Goal: Communication & Community: Answer question/provide support

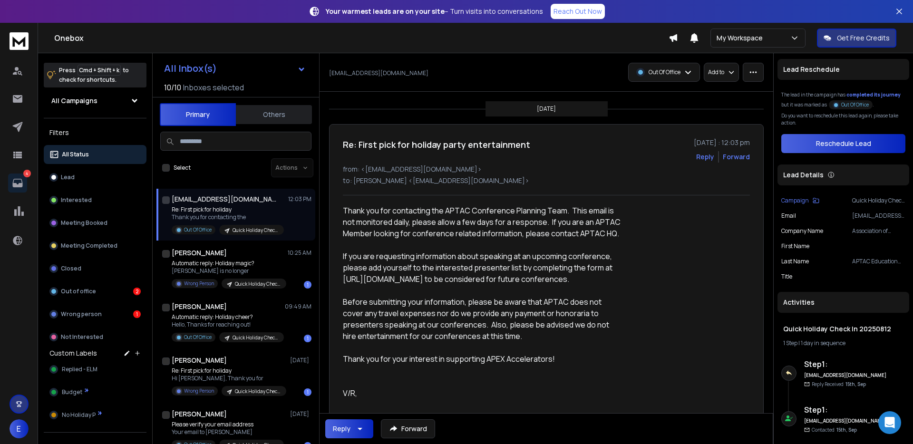
scroll to position [167, 0]
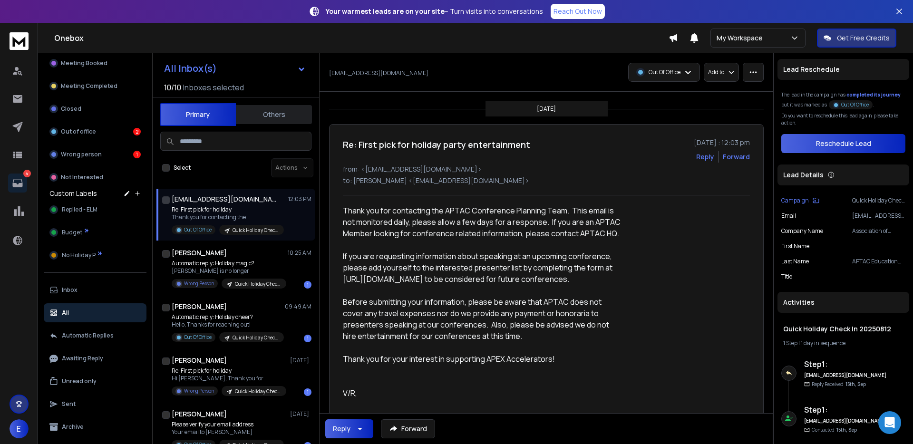
click at [272, 209] on p "Re: First pick for holiday" at bounding box center [228, 210] width 112 height 8
click at [754, 78] on button "button" at bounding box center [753, 72] width 21 height 19
click at [721, 127] on div "Archive email" at bounding box center [726, 124] width 54 height 10
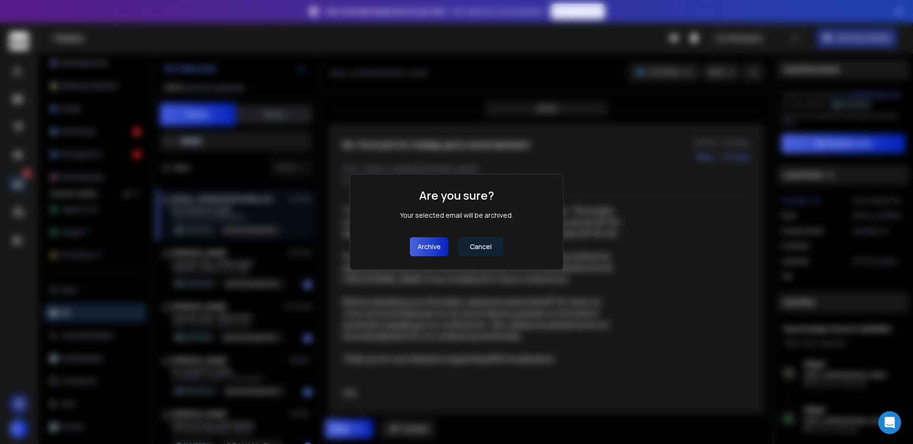
click at [436, 245] on p "archive" at bounding box center [428, 247] width 23 height 10
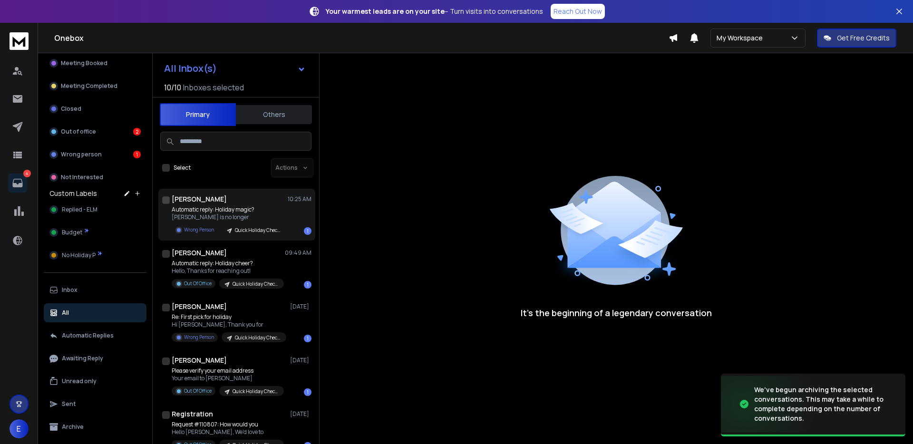
click at [251, 208] on p "Automatic reply: Holiday magic?" at bounding box center [229, 210] width 114 height 8
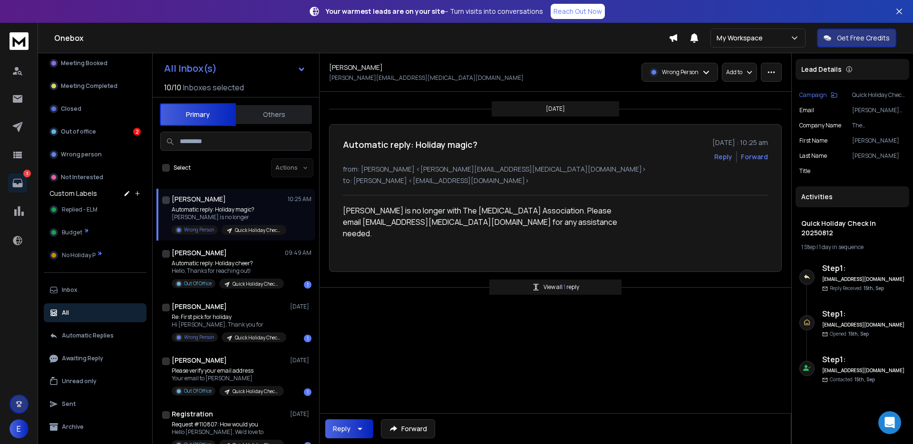
click at [770, 69] on icon "button" at bounding box center [771, 72] width 9 height 9
click at [766, 122] on div "Archive email" at bounding box center [743, 124] width 54 height 10
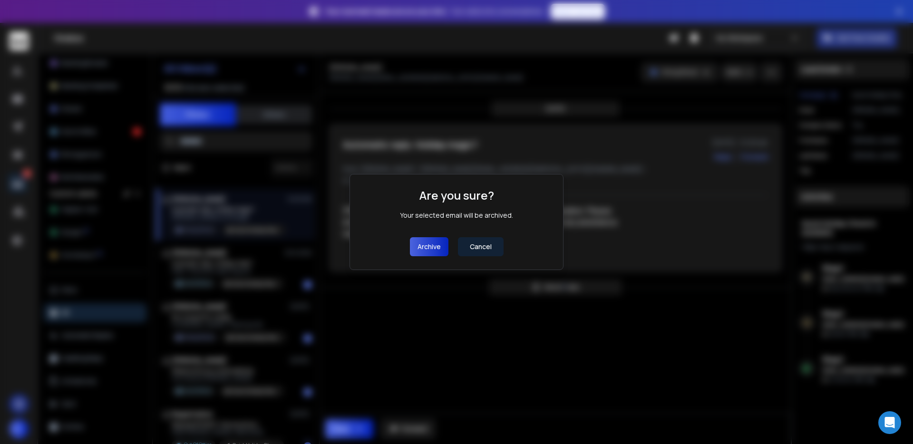
click at [432, 243] on p "archive" at bounding box center [428, 247] width 23 height 10
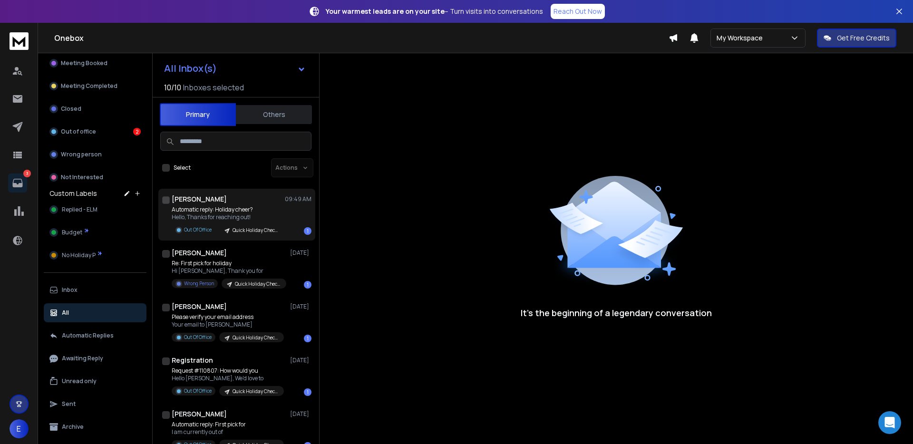
click at [255, 213] on p "Hello, Thanks for reaching out!" at bounding box center [228, 217] width 112 height 8
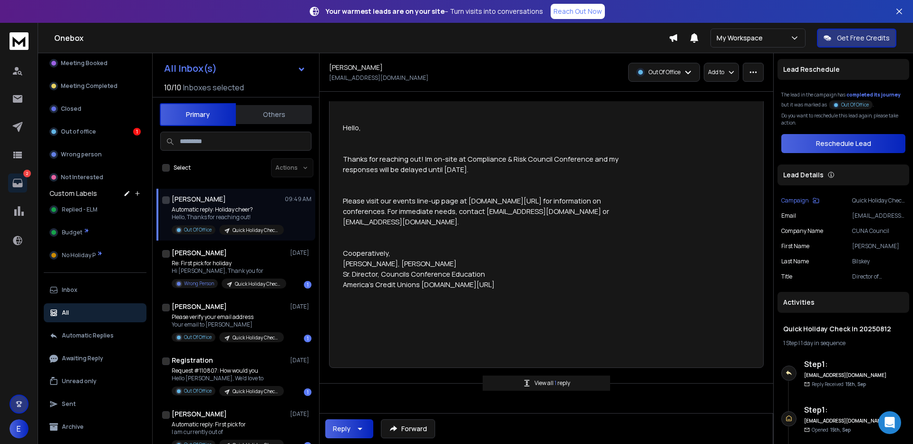
scroll to position [0, 0]
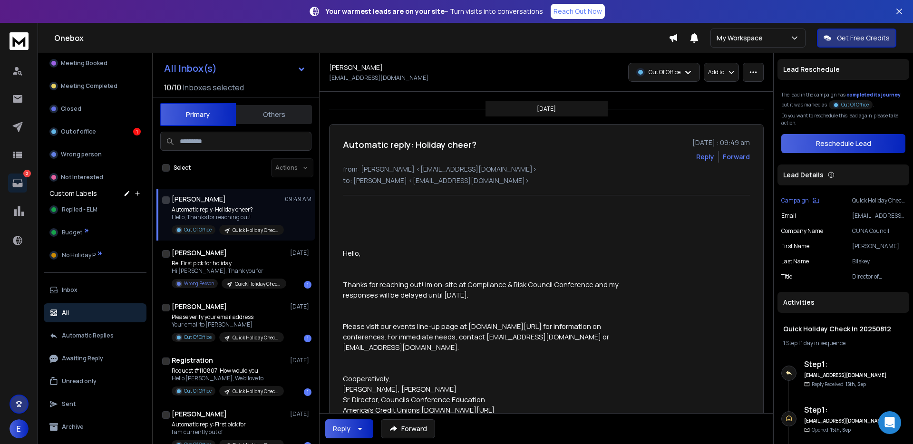
click at [856, 145] on button "Reschedule Lead" at bounding box center [843, 143] width 124 height 19
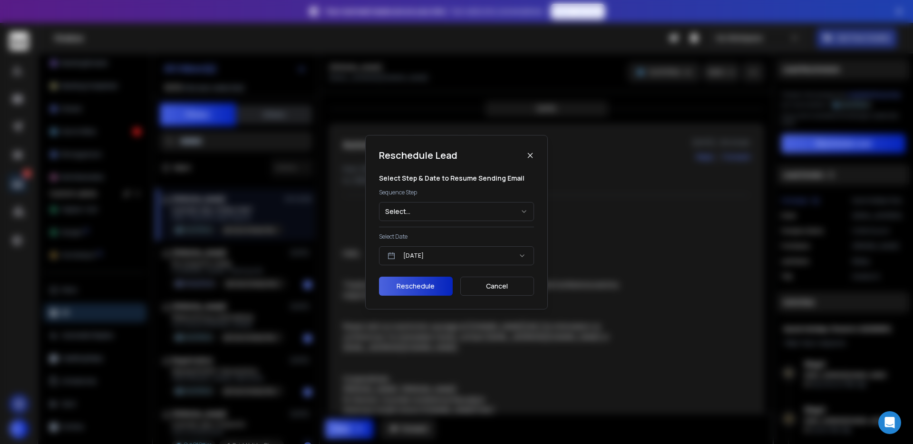
click at [499, 207] on button "Select..." at bounding box center [456, 211] width 155 height 19
click at [502, 255] on button "[DATE]" at bounding box center [456, 255] width 155 height 19
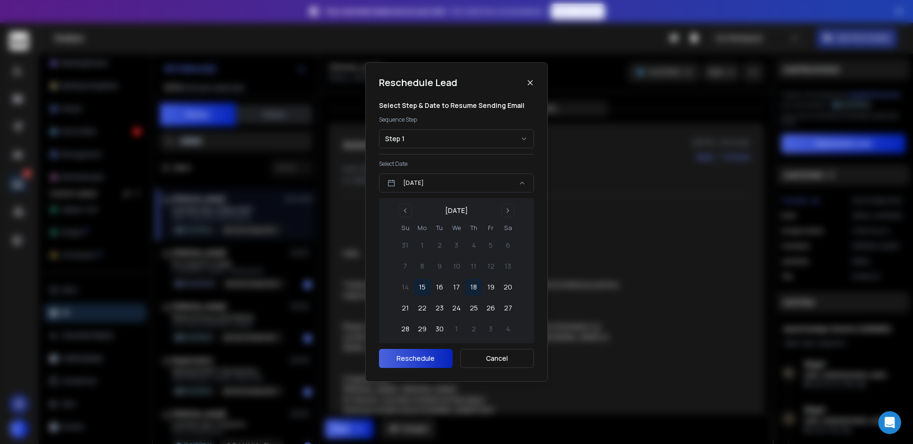
click at [474, 283] on button "18" at bounding box center [473, 287] width 17 height 17
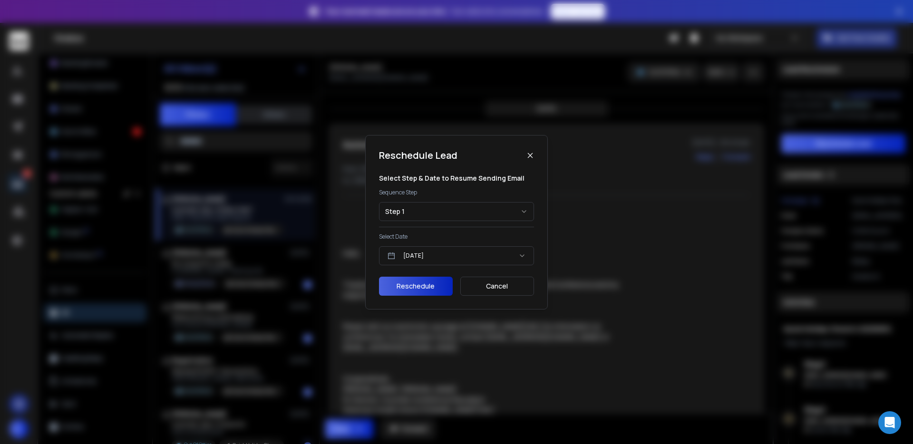
click at [438, 281] on button "Reschedule" at bounding box center [416, 286] width 74 height 19
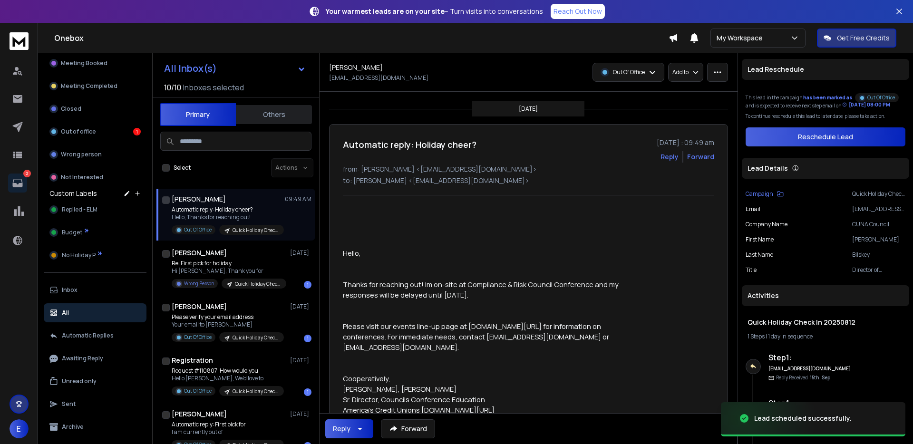
click at [713, 76] on icon "button" at bounding box center [717, 72] width 9 height 9
click at [706, 124] on div "Archive email" at bounding box center [684, 124] width 54 height 10
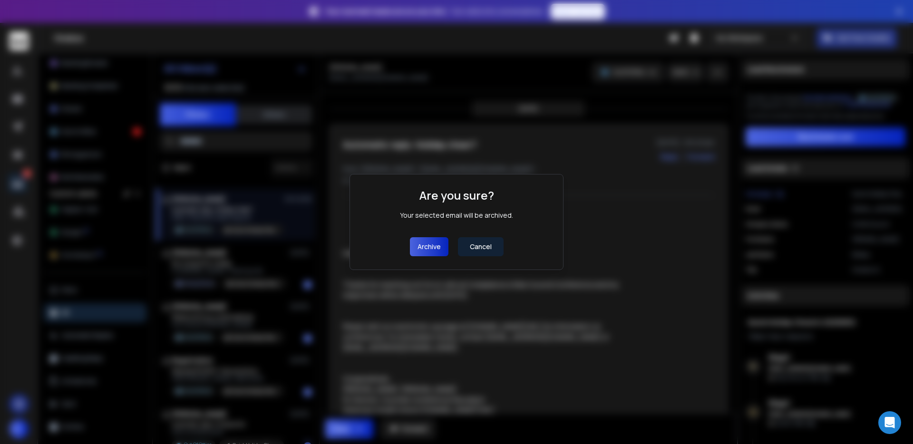
click at [426, 249] on p "archive" at bounding box center [428, 247] width 23 height 10
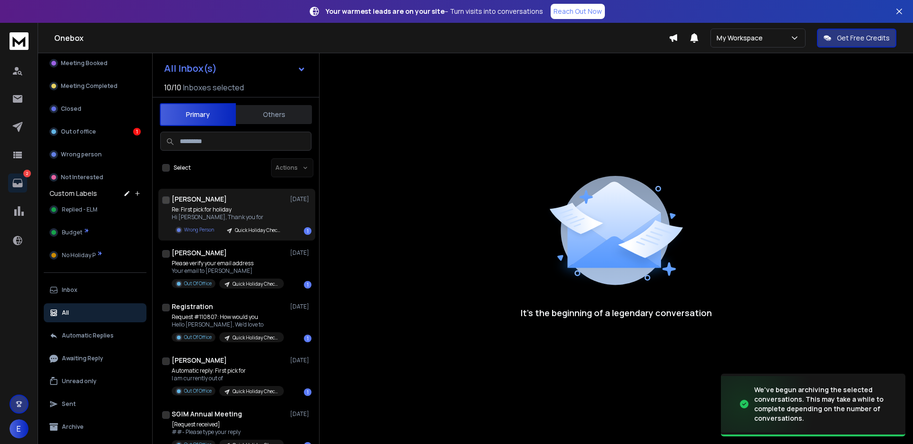
click at [207, 204] on div "[PERSON_NAME] [DATE] Re: First pick for holiday Hi [PERSON_NAME], Thank you for…" at bounding box center [242, 214] width 140 height 40
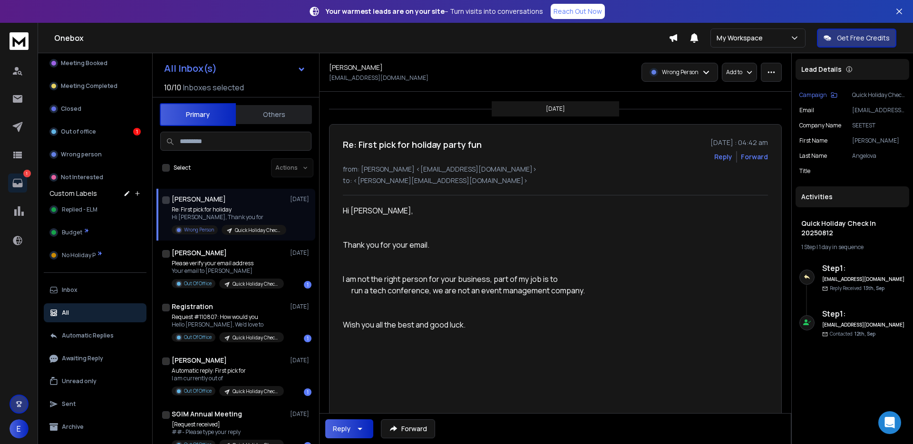
click at [722, 161] on button "Reply" at bounding box center [723, 157] width 18 height 10
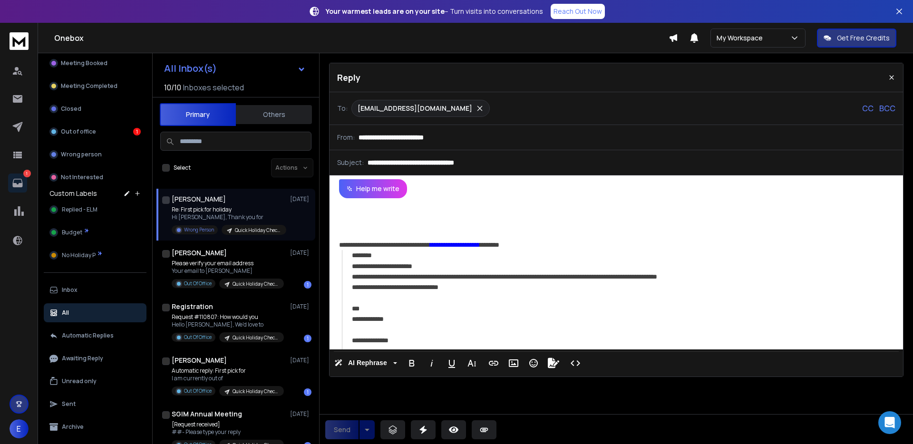
click at [493, 225] on div at bounding box center [616, 223] width 554 height 10
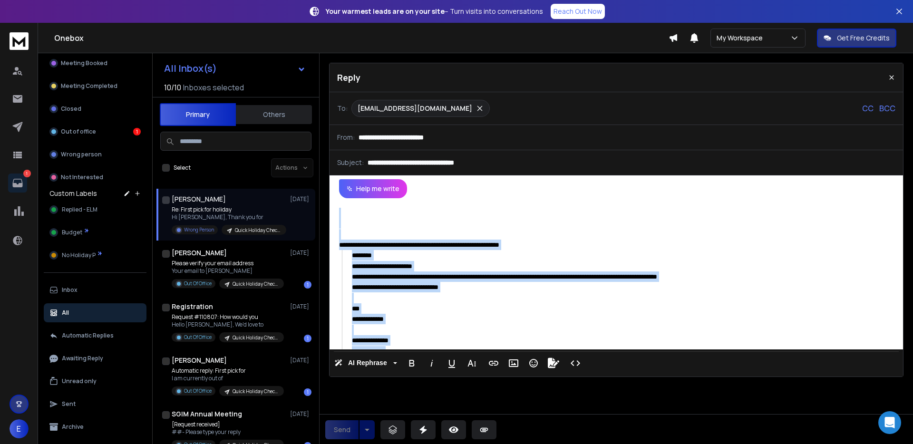
copy div "**********"
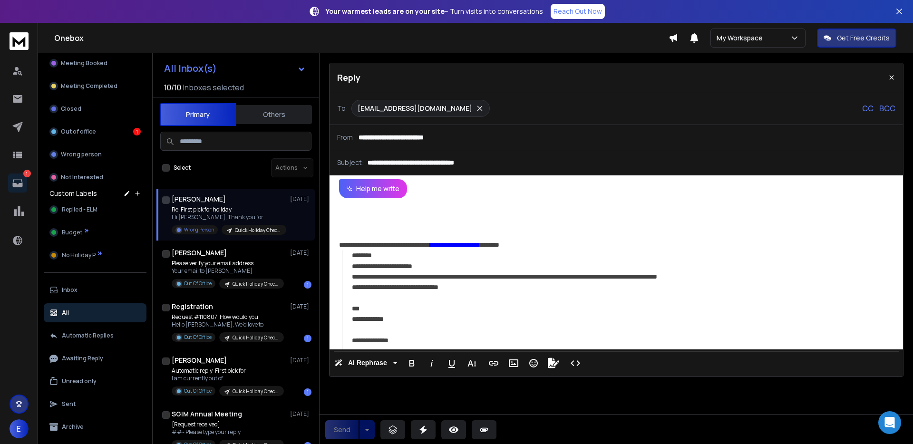
click at [441, 202] on div "**********" at bounding box center [615, 273] width 573 height 151
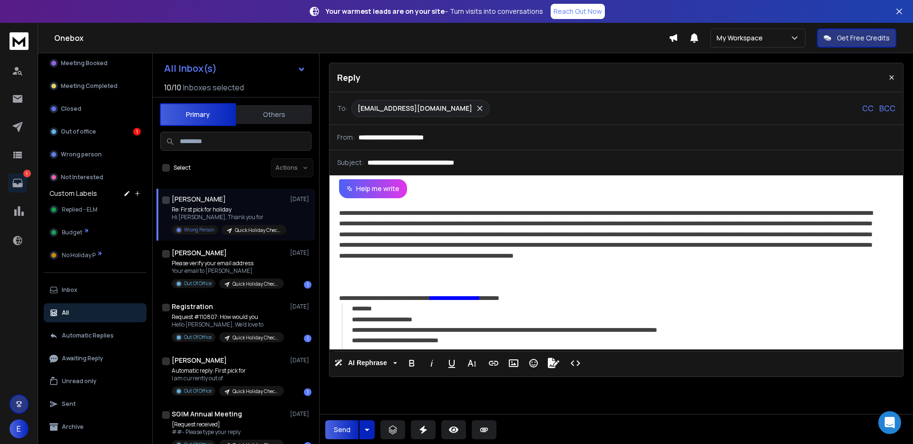
click at [375, 213] on div "**********" at bounding box center [611, 240] width 544 height 64
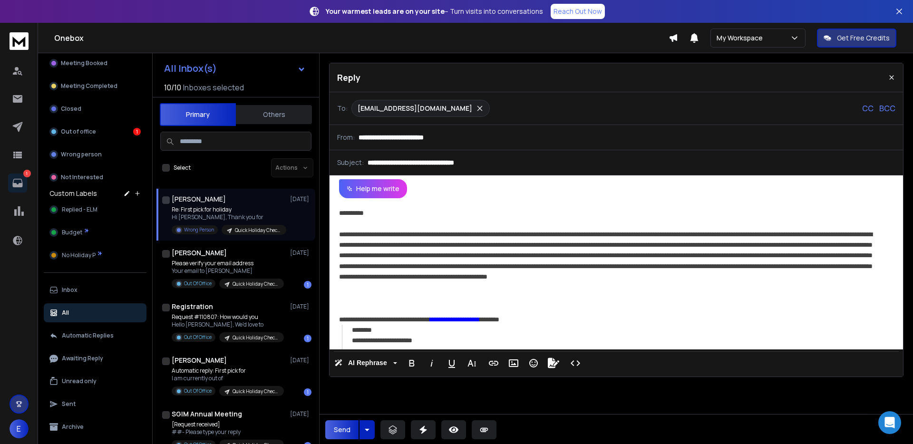
click at [486, 236] on div "**********" at bounding box center [611, 261] width 544 height 64
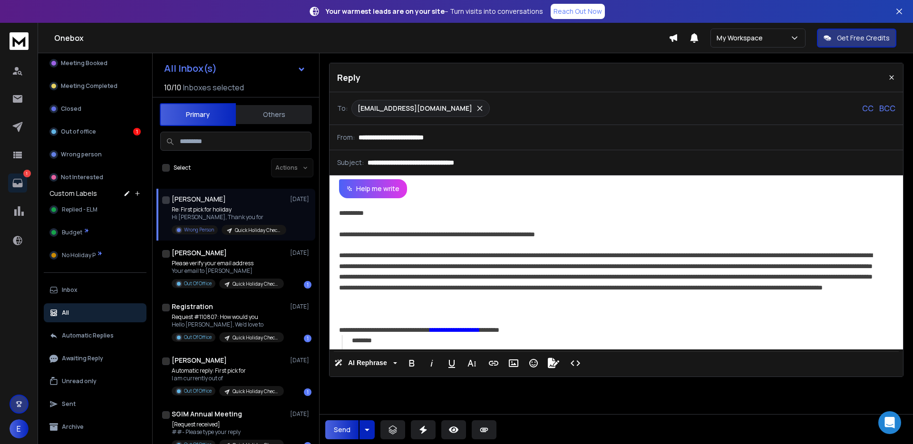
click at [349, 269] on div "**********" at bounding box center [611, 276] width 544 height 53
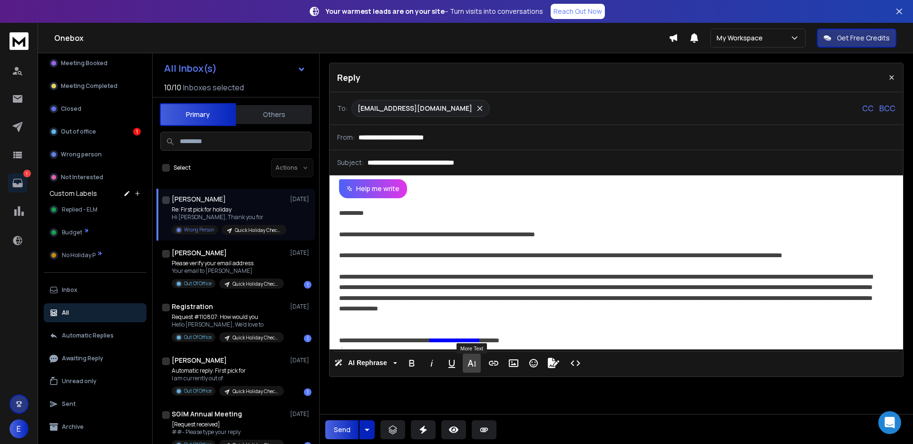
click at [465, 364] on button "More Text" at bounding box center [472, 363] width 18 height 19
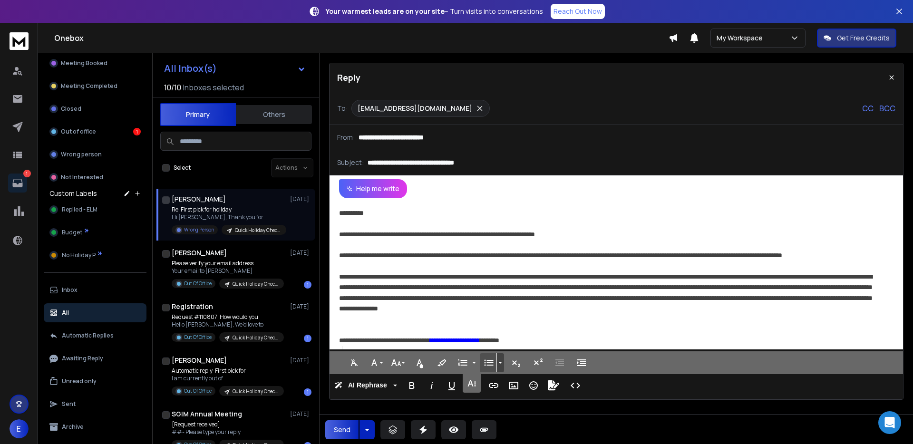
click at [487, 362] on icon "button" at bounding box center [488, 362] width 9 height 6
click at [511, 276] on li "**********" at bounding box center [620, 292] width 525 height 43
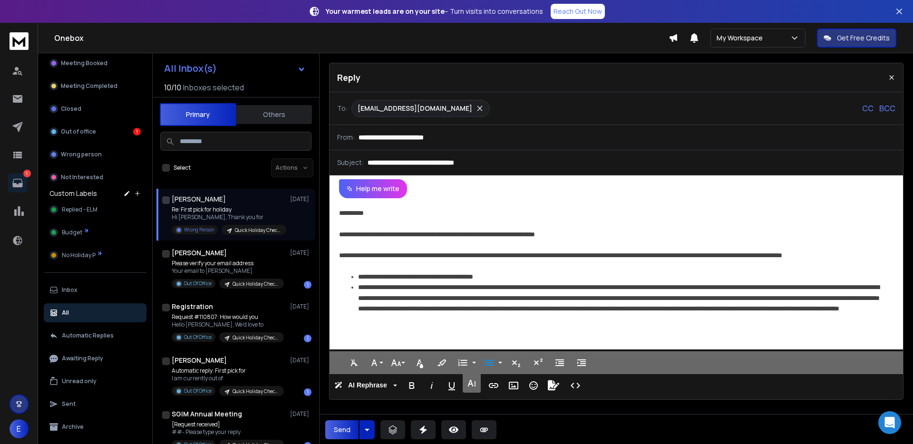
click at [477, 286] on li "**********" at bounding box center [620, 303] width 525 height 43
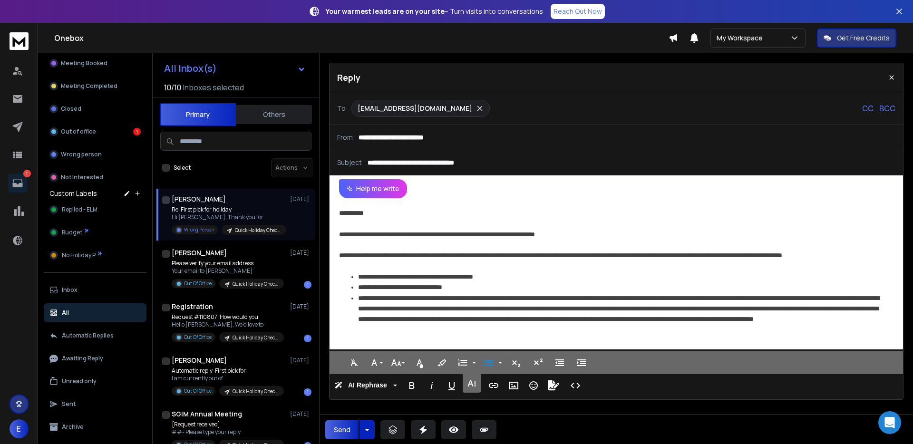
click at [573, 297] on li "**********" at bounding box center [620, 314] width 525 height 43
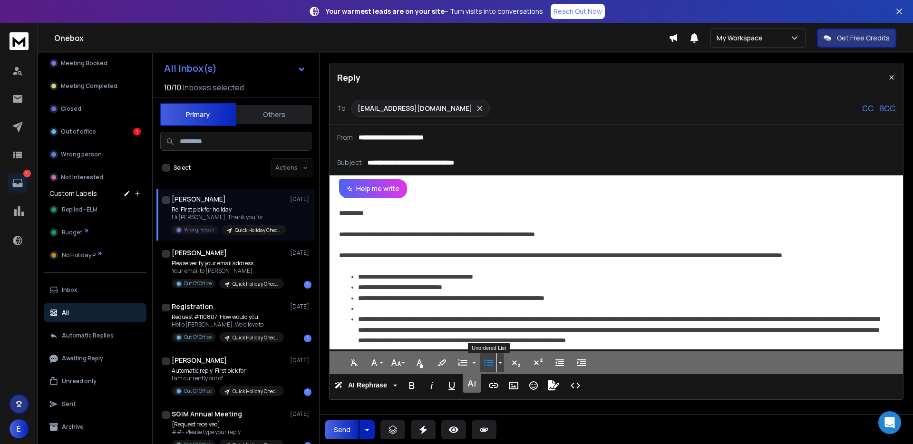
click at [491, 359] on icon "button" at bounding box center [488, 362] width 9 height 6
click at [455, 309] on li at bounding box center [625, 308] width 535 height 10
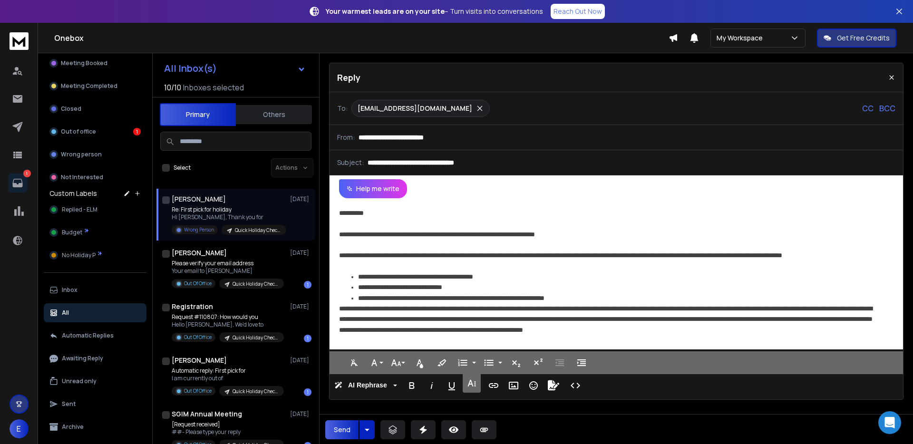
click at [749, 309] on div "**********" at bounding box center [611, 319] width 544 height 32
click at [377, 318] on div "**********" at bounding box center [611, 319] width 544 height 32
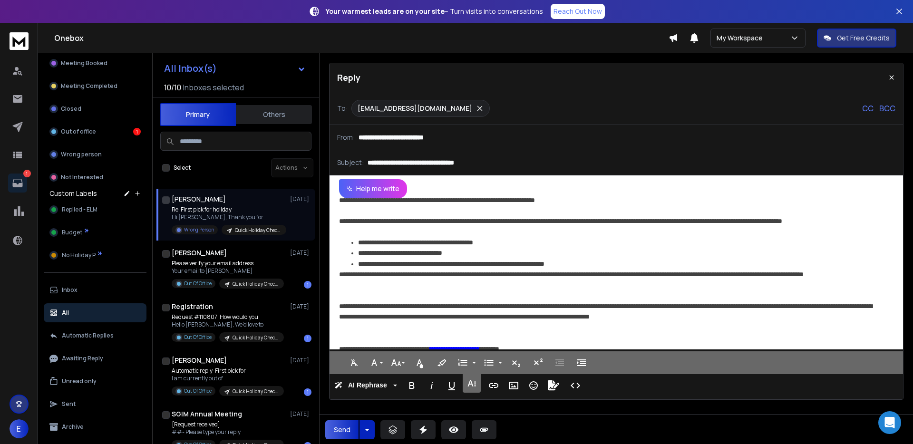
scroll to position [82, 0]
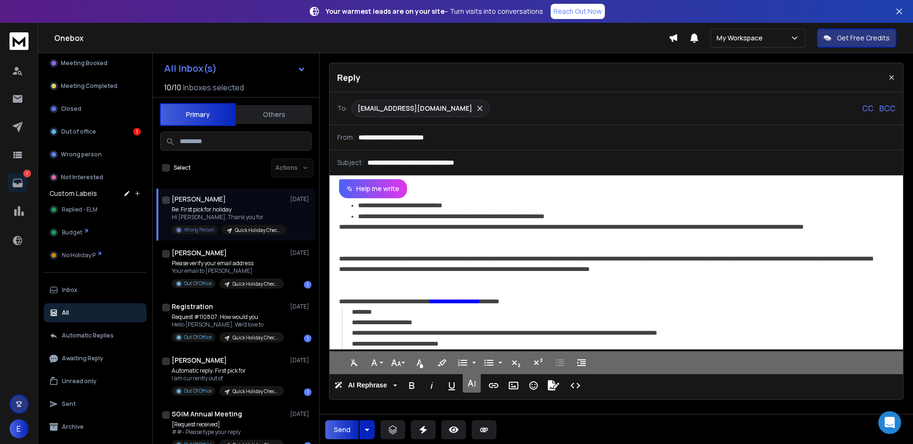
click at [760, 261] on div "**********" at bounding box center [611, 263] width 544 height 21
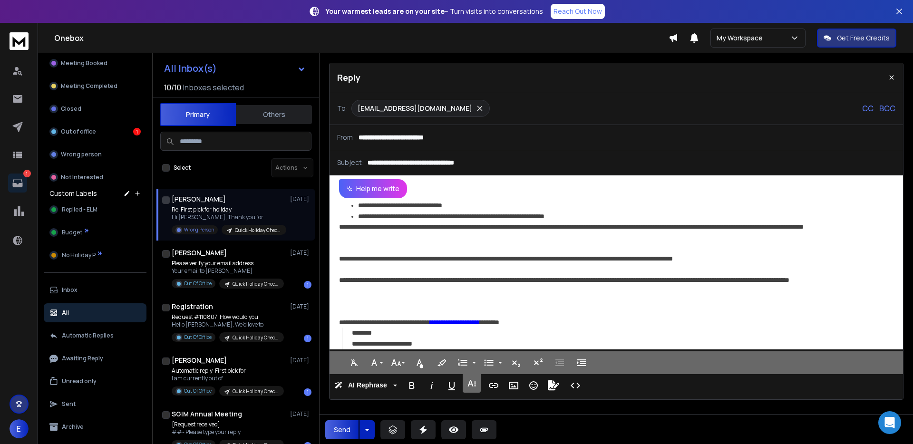
click at [503, 280] on div "**********" at bounding box center [611, 285] width 544 height 21
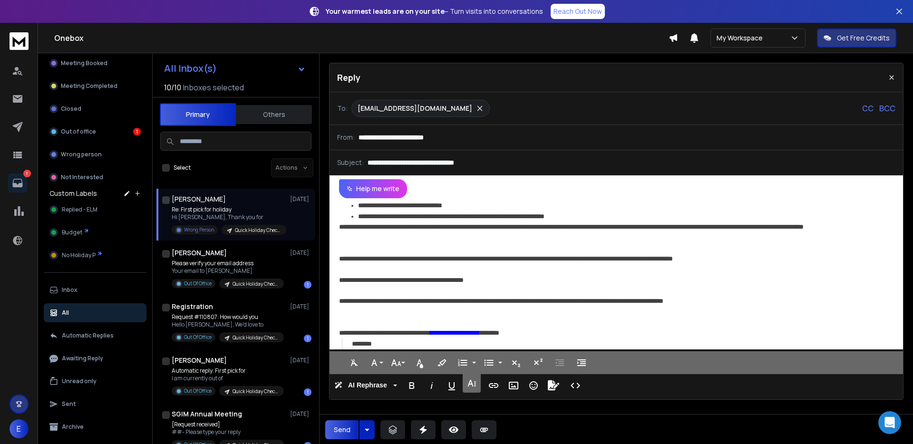
click at [387, 301] on div "**********" at bounding box center [611, 301] width 544 height 10
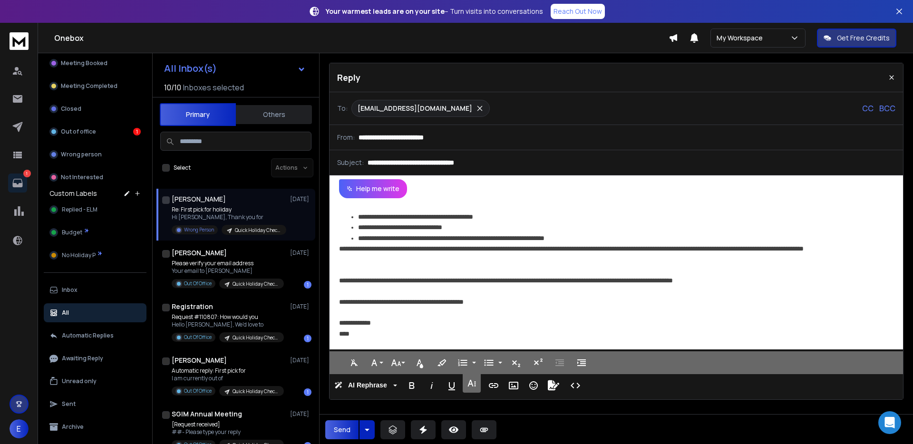
scroll to position [0, 0]
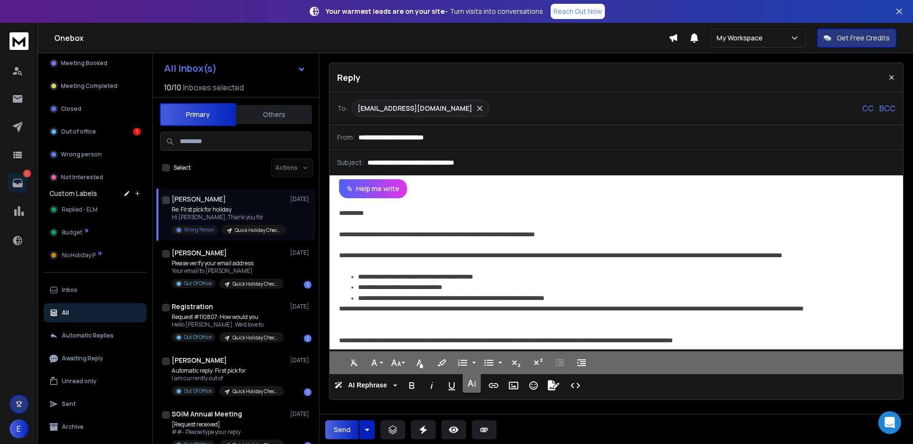
click at [343, 431] on button "Send" at bounding box center [341, 429] width 33 height 19
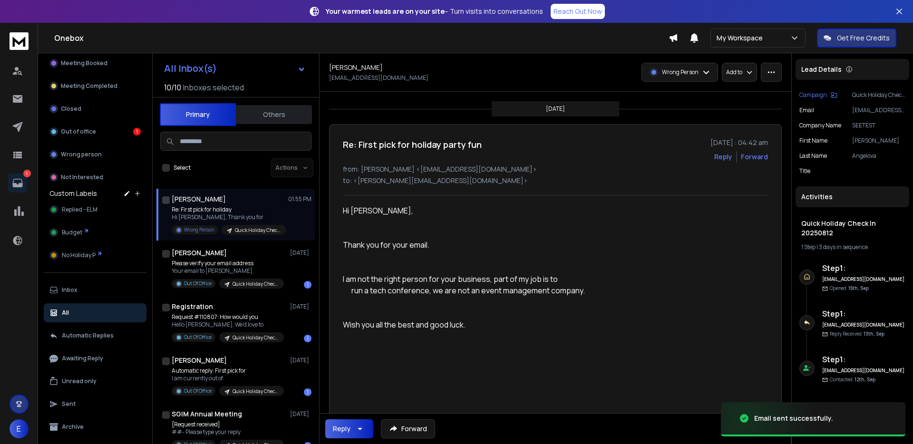
click at [768, 76] on icon "button" at bounding box center [771, 72] width 9 height 9
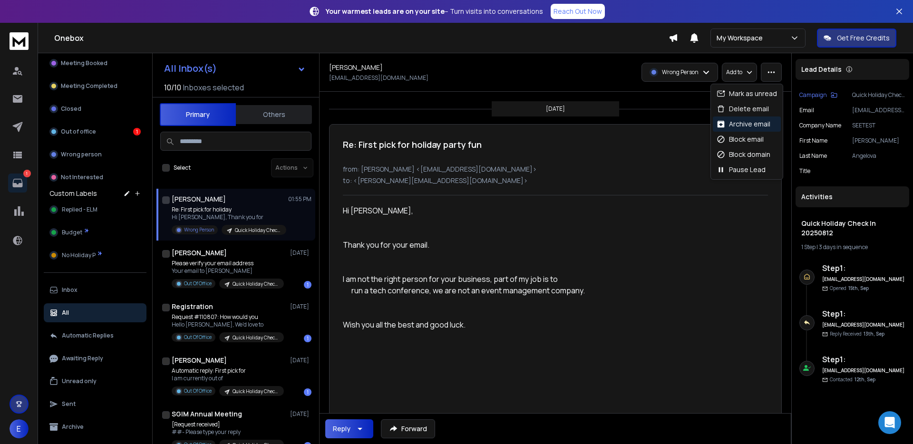
click at [759, 126] on div "Archive email" at bounding box center [743, 124] width 54 height 10
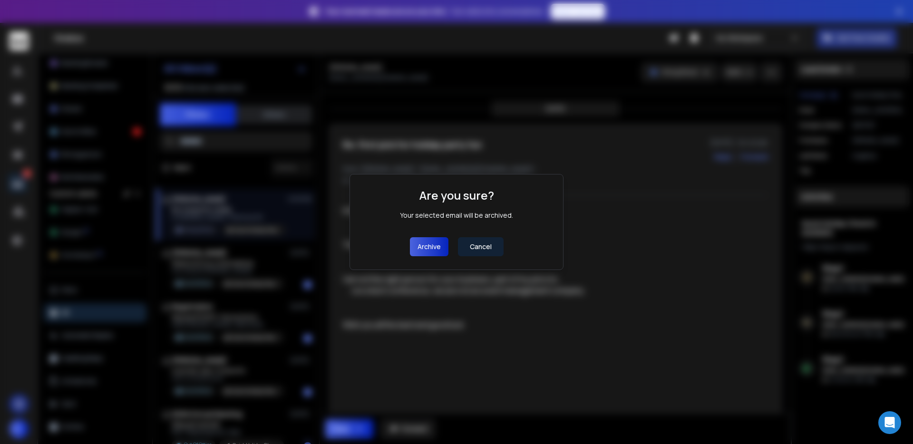
click at [427, 246] on p "archive" at bounding box center [428, 247] width 23 height 10
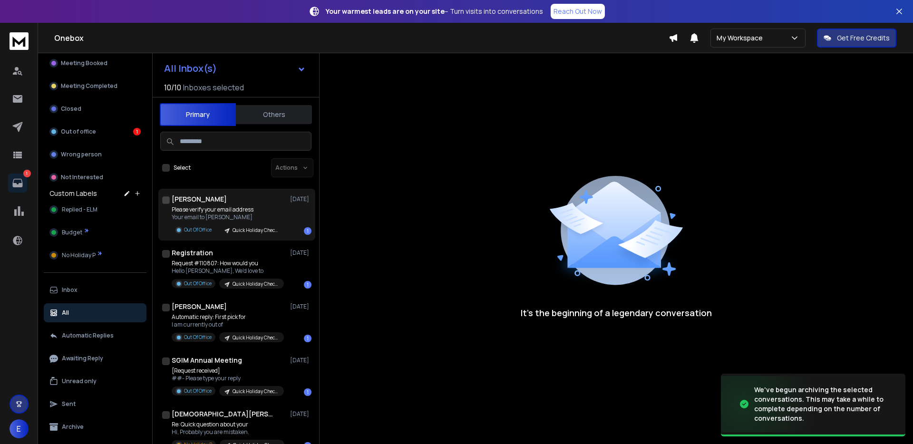
click at [234, 212] on p "Please verify your email address" at bounding box center [228, 210] width 112 height 8
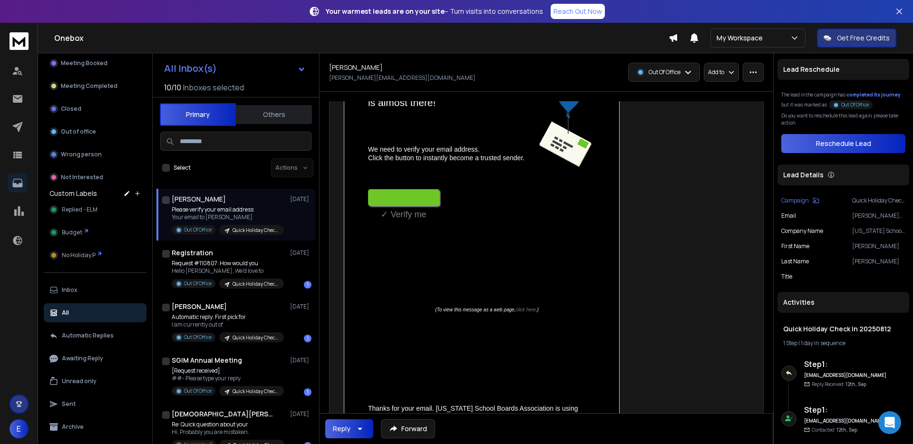
scroll to position [550, 0]
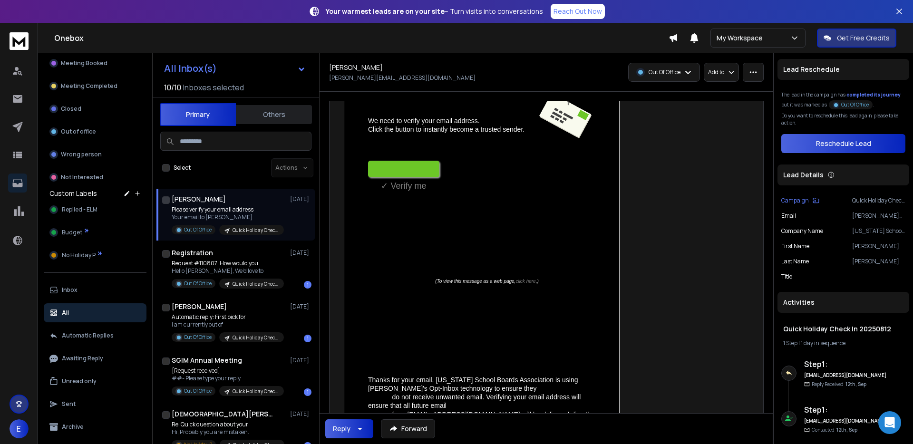
click at [414, 178] on link "✓ Verify me" at bounding box center [403, 186] width 71 height 17
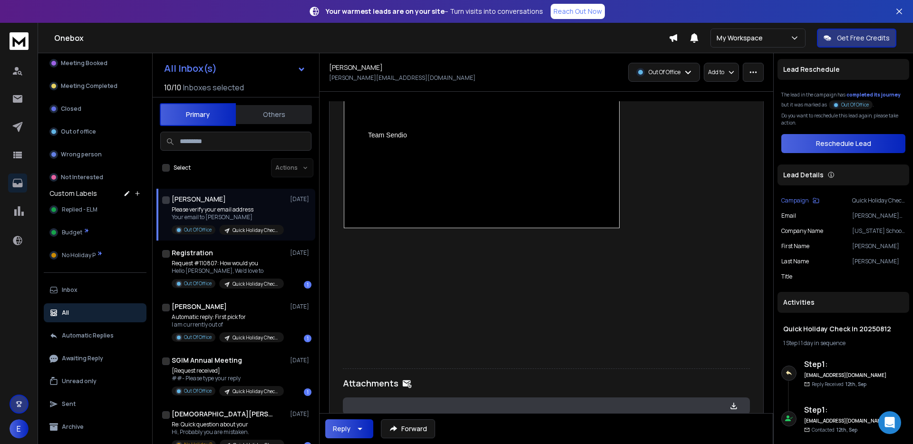
scroll to position [1127, 0]
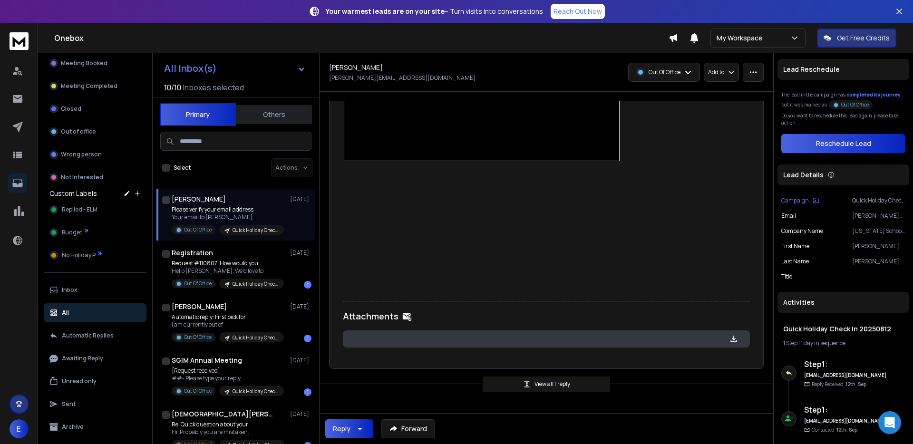
click at [749, 68] on icon "button" at bounding box center [753, 72] width 9 height 9
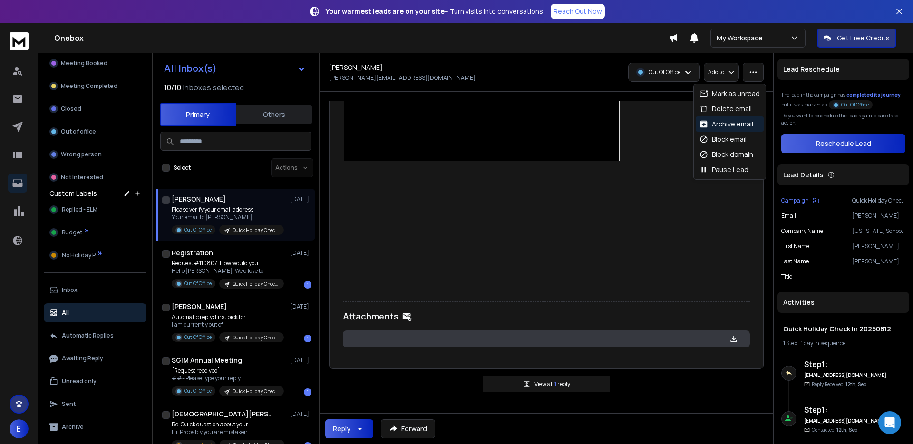
click at [740, 121] on div "Archive email" at bounding box center [726, 124] width 54 height 10
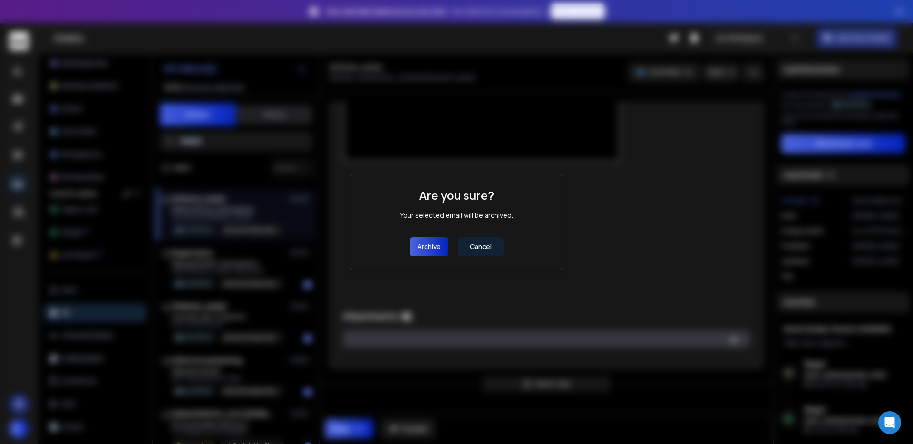
click at [418, 249] on p "archive" at bounding box center [428, 247] width 23 height 10
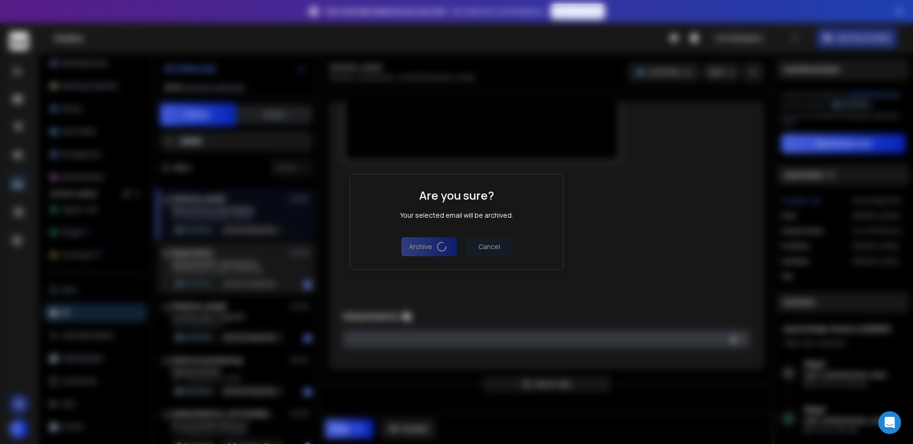
scroll to position [0, 0]
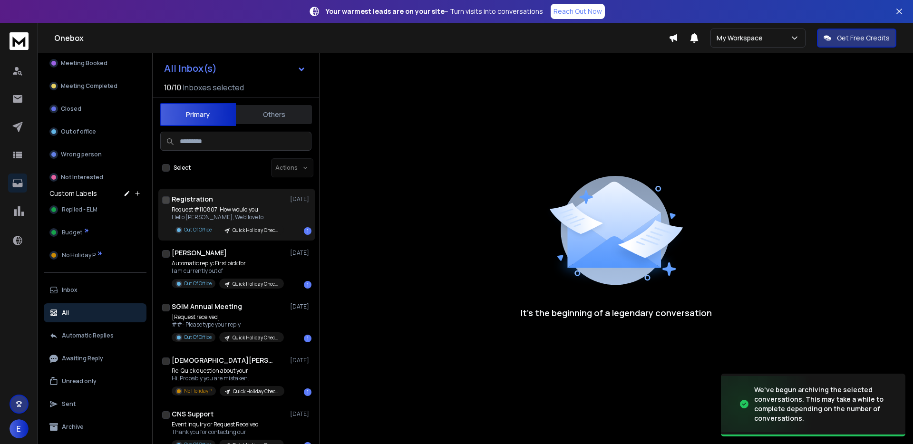
click at [225, 205] on div "Registration [DATE] Request #110807: How would you Hello [PERSON_NAME], We'd lo…" at bounding box center [242, 214] width 140 height 40
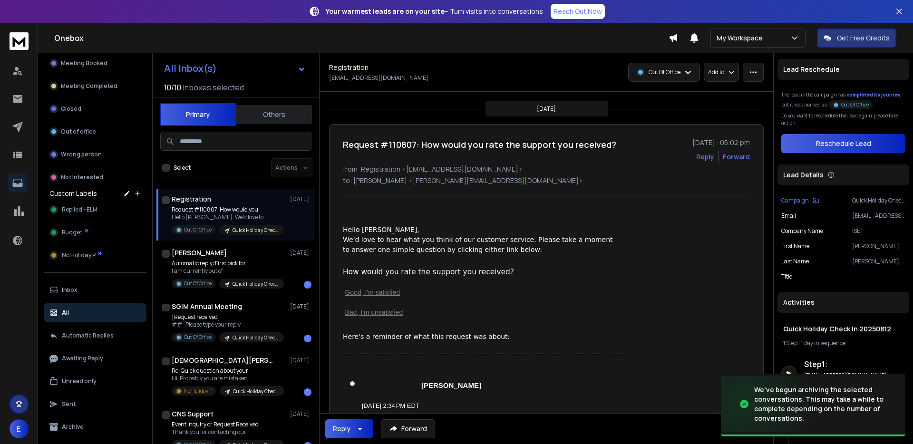
click at [754, 73] on icon "button" at bounding box center [753, 72] width 9 height 9
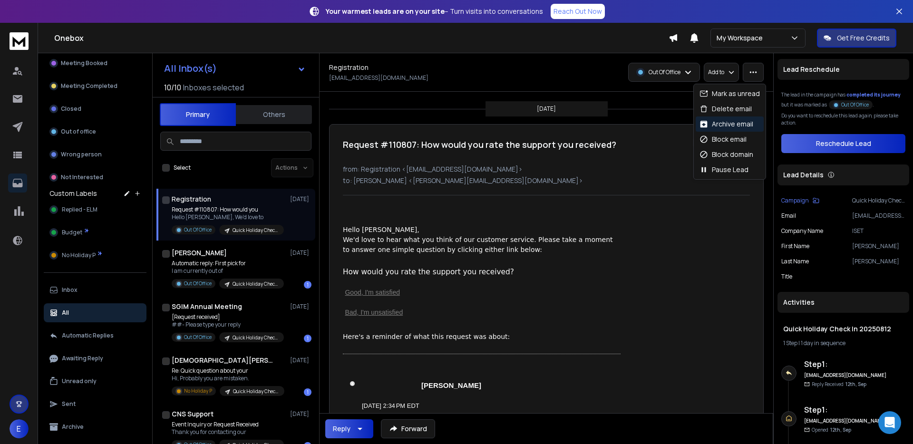
click at [733, 124] on div "Archive email" at bounding box center [726, 124] width 54 height 10
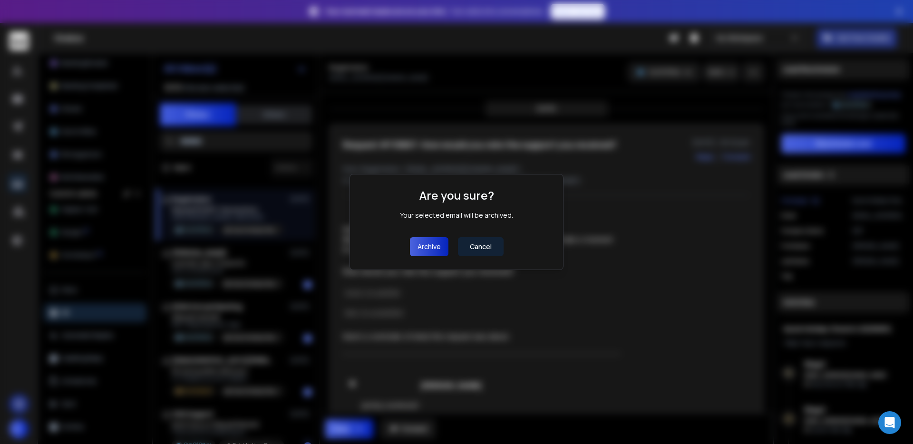
click at [426, 244] on p "archive" at bounding box center [428, 247] width 23 height 10
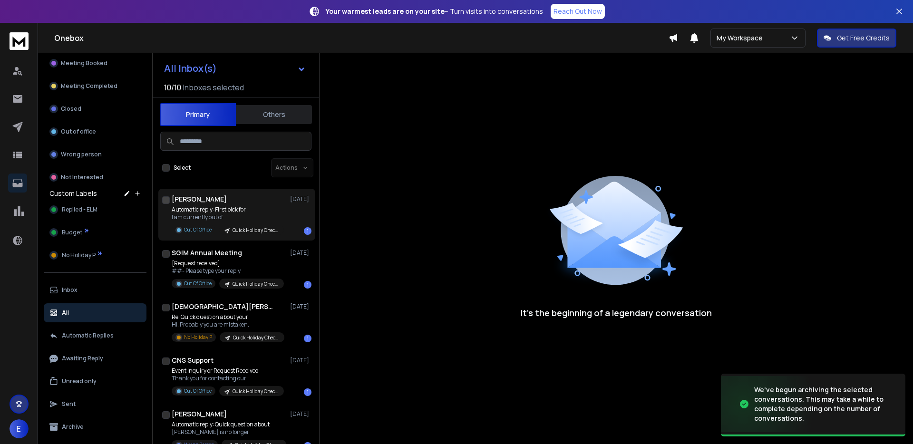
click at [270, 213] on p "I am currently out of" at bounding box center [228, 217] width 112 height 8
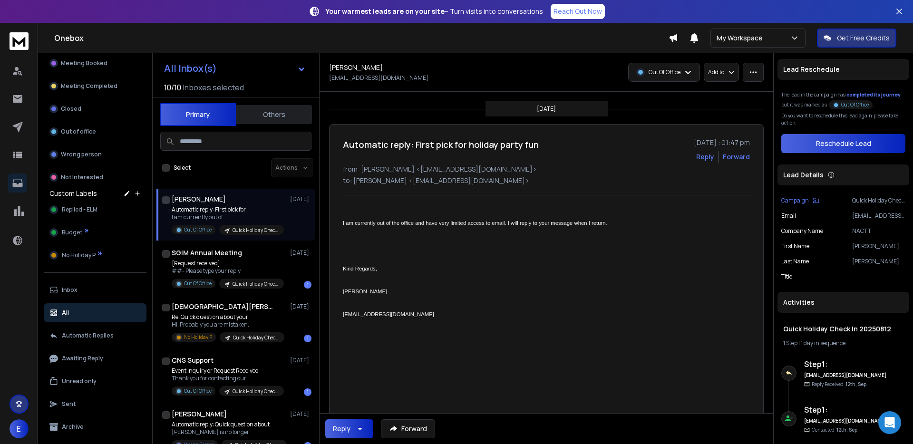
click at [841, 146] on button "Reschedule Lead" at bounding box center [843, 143] width 124 height 19
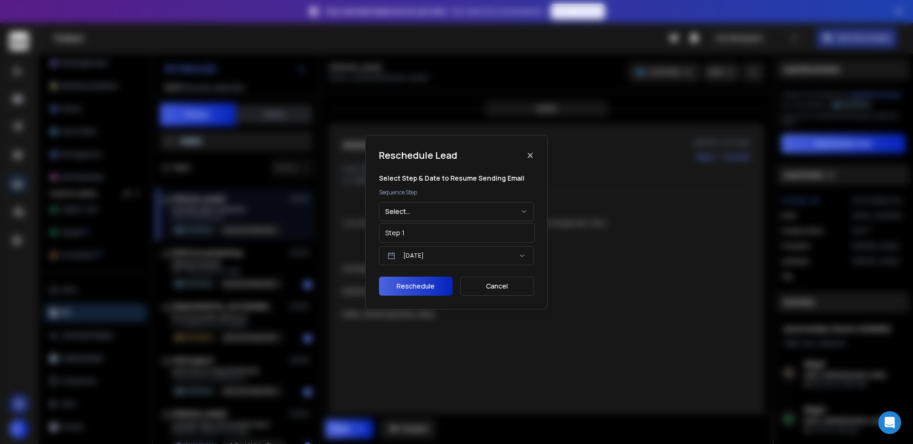
click at [469, 216] on button "Select..." at bounding box center [456, 211] width 155 height 19
click at [461, 260] on button "[DATE]" at bounding box center [456, 255] width 155 height 19
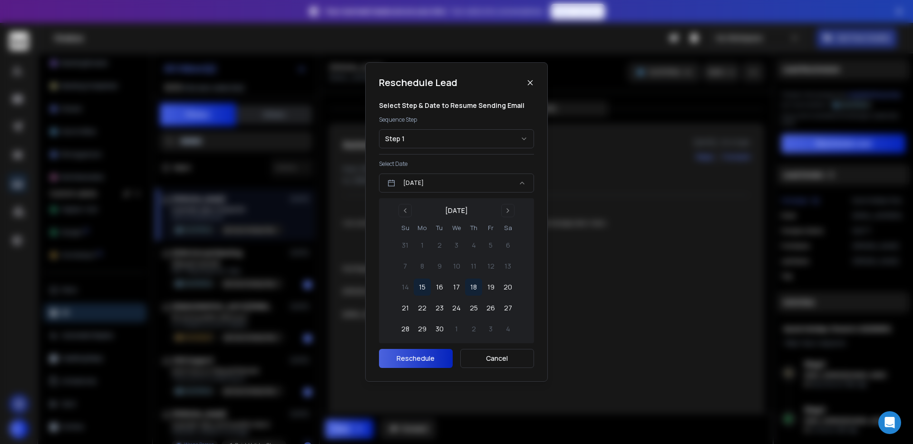
click at [469, 287] on button "18" at bounding box center [473, 287] width 17 height 17
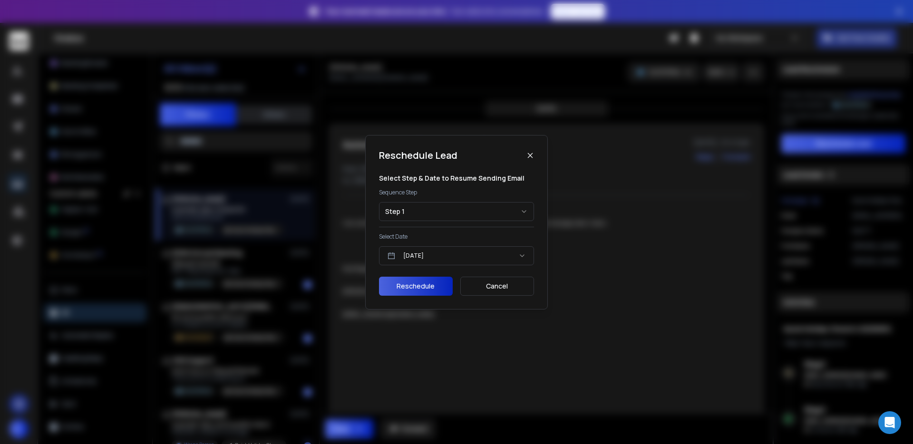
click at [423, 292] on button "Reschedule" at bounding box center [416, 286] width 74 height 19
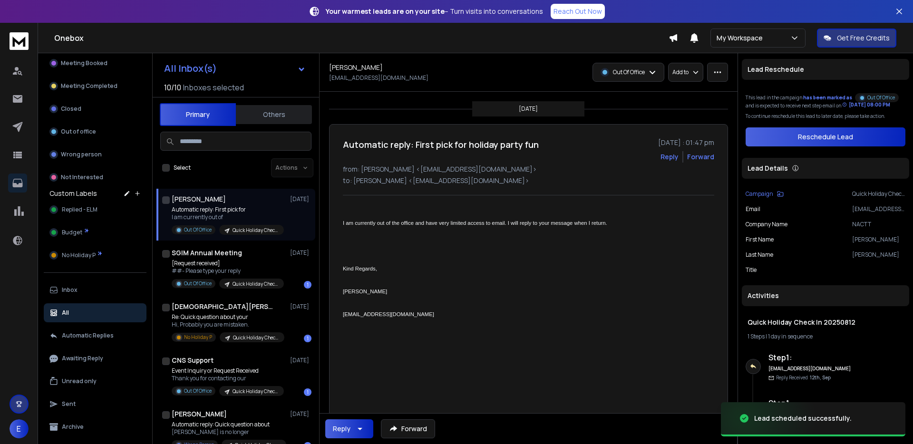
click at [718, 69] on button "button" at bounding box center [717, 72] width 21 height 19
click at [710, 125] on div "Archive email" at bounding box center [687, 123] width 68 height 15
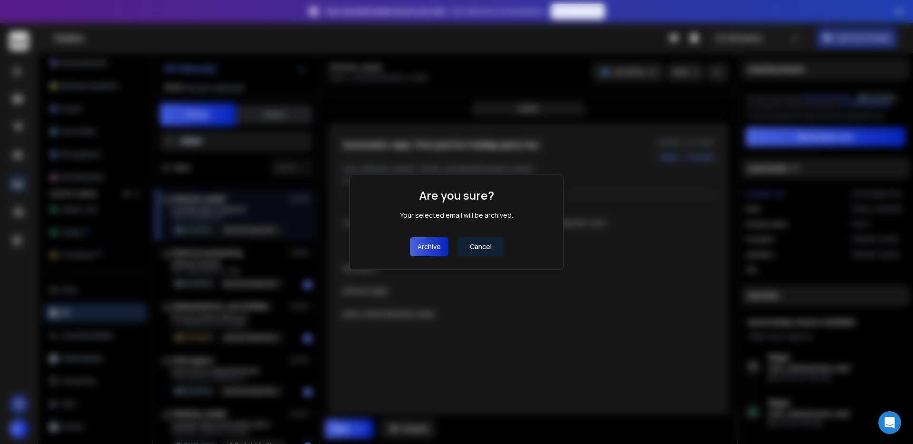
click at [413, 249] on button "archive" at bounding box center [429, 246] width 39 height 19
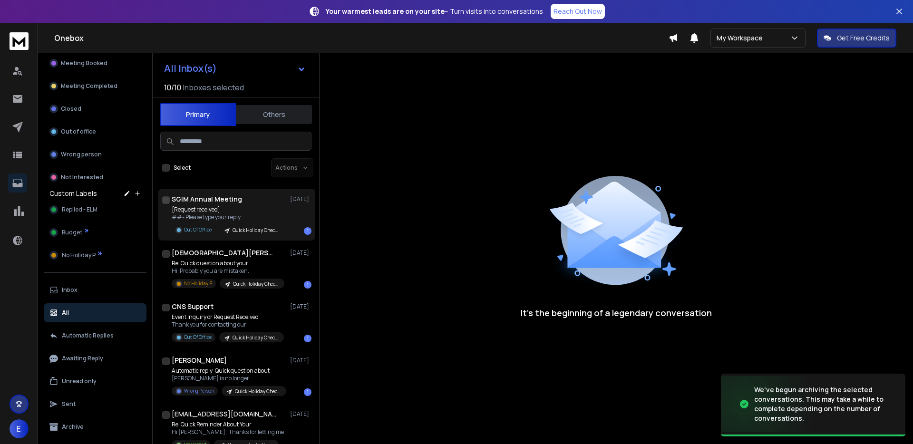
click at [233, 203] on h1 "SGIM Annual Meeting" at bounding box center [207, 199] width 70 height 10
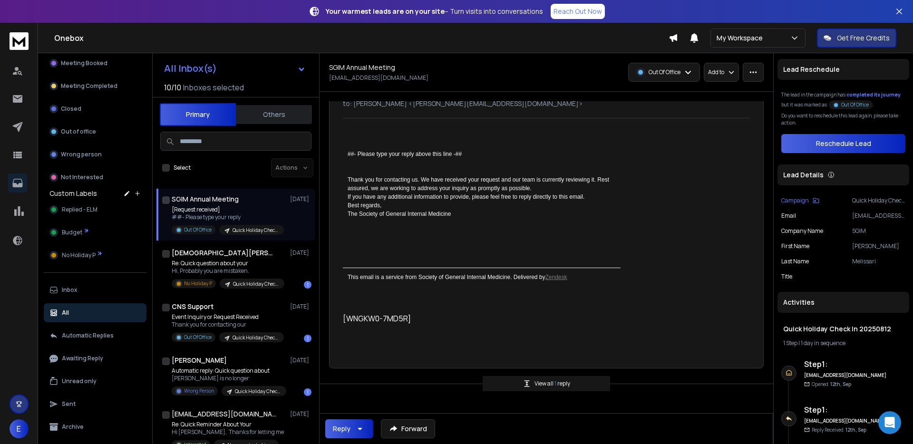
scroll to position [86, 0]
click at [751, 81] on div "SGIM Annual Meeting SGIM Annual Meeting [EMAIL_ADDRESS][DOMAIN_NAME] Out Of Off…" at bounding box center [546, 72] width 454 height 39
click at [753, 75] on icon "button" at bounding box center [753, 72] width 9 height 9
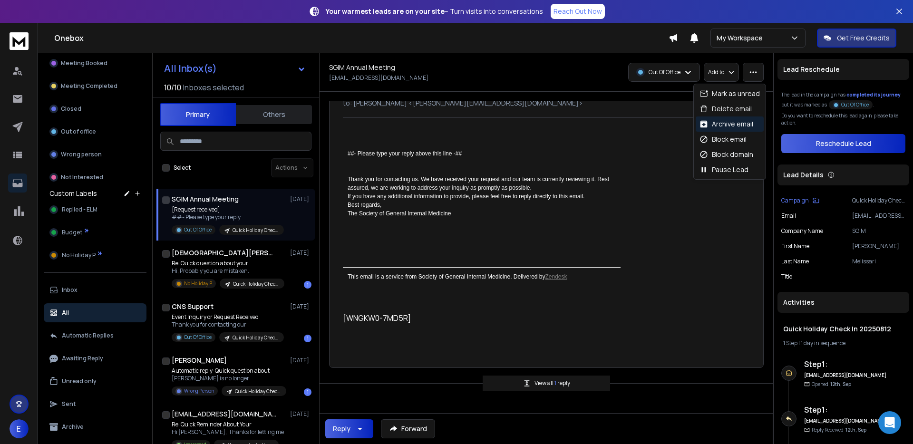
click at [738, 126] on div "Archive email" at bounding box center [726, 124] width 54 height 10
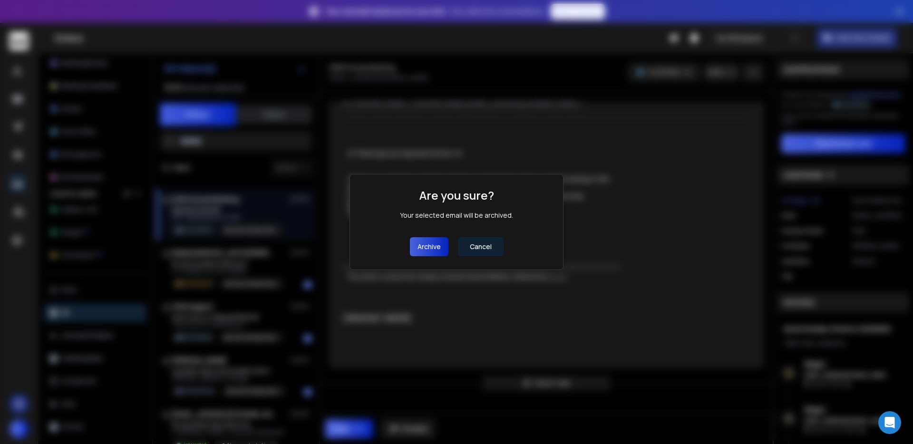
click at [430, 250] on p "archive" at bounding box center [428, 247] width 23 height 10
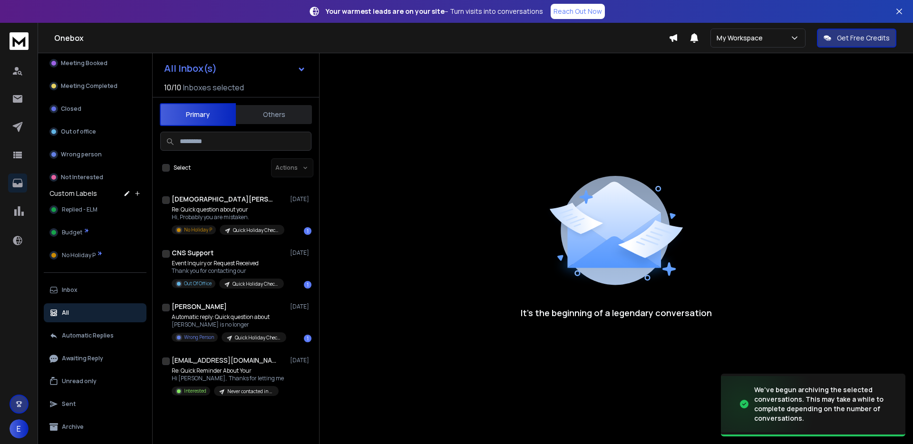
scroll to position [0, 0]
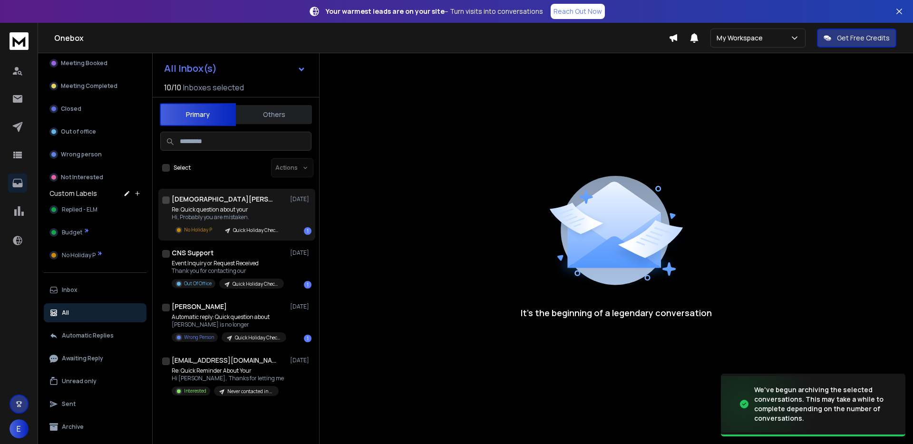
click at [261, 206] on p "Re: Quick question about your" at bounding box center [228, 210] width 113 height 8
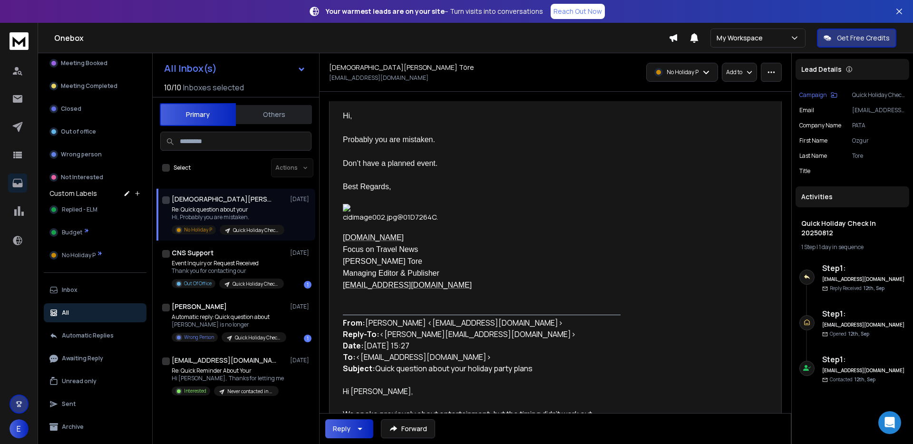
scroll to position [301, 0]
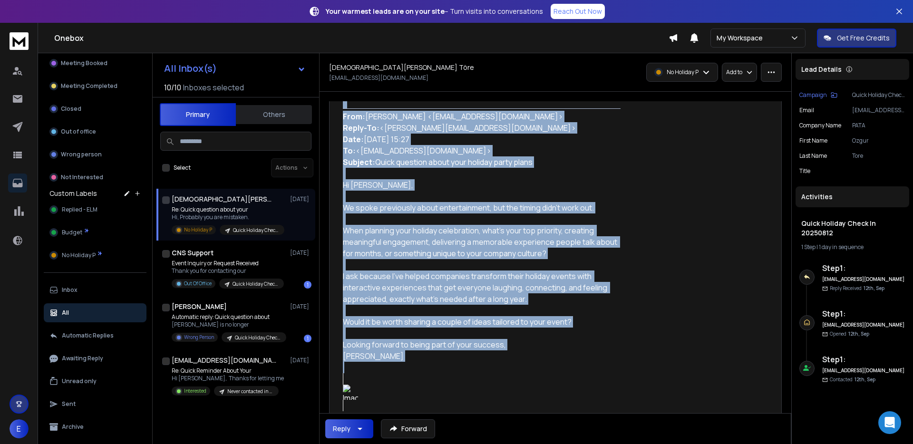
drag, startPoint x: 343, startPoint y: 209, endPoint x: 531, endPoint y: 364, distance: 243.4
click at [531, 364] on div "Hi, Probably you are mistaken. Don’t have a planned event. Best Regards, [DOMAI…" at bounding box center [482, 157] width 278 height 508
click at [602, 290] on p "I ask because I’ve helped companies transform their holiday events with interac…" at bounding box center [482, 288] width 278 height 34
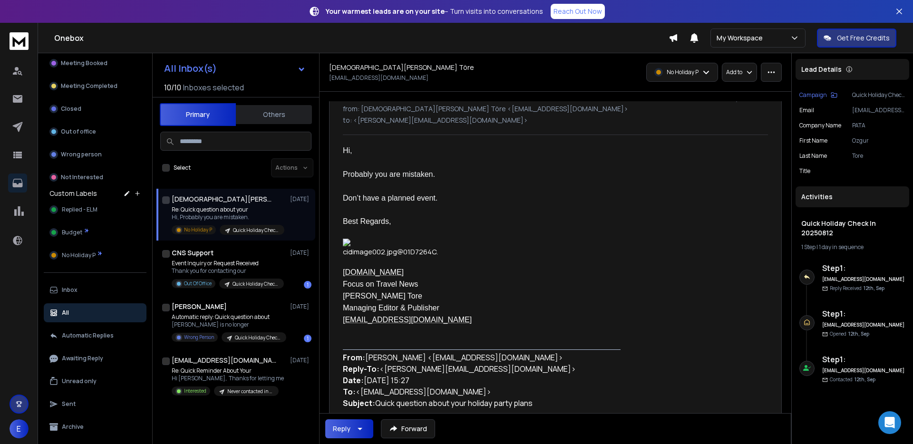
scroll to position [0, 0]
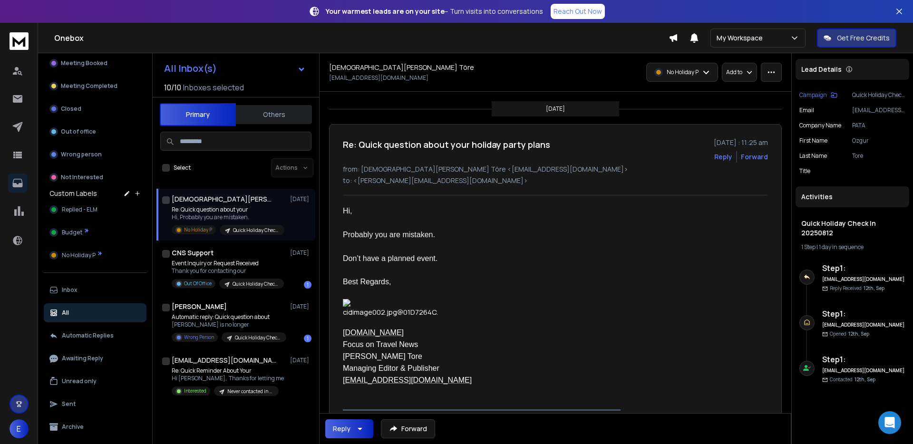
click at [348, 423] on div "Reply" at bounding box center [349, 428] width 33 height 11
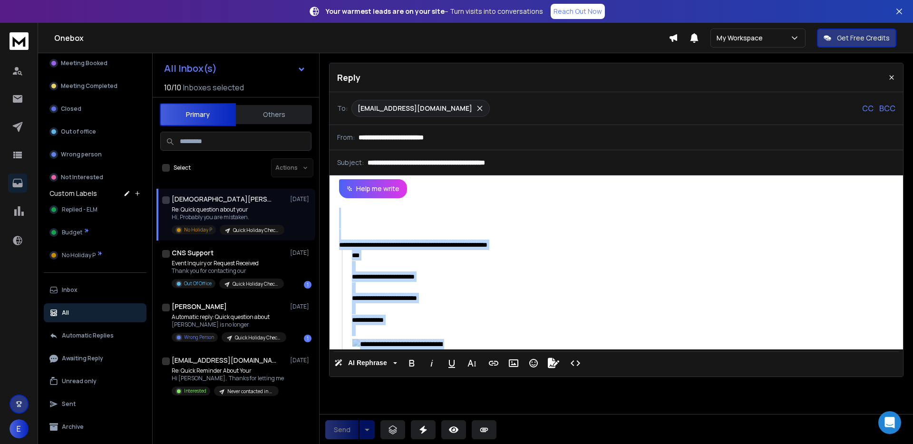
copy div "**********"
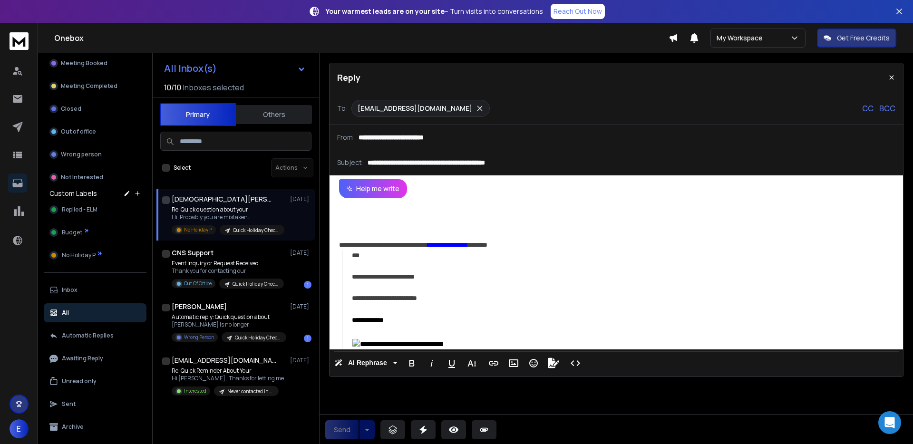
click at [468, 208] on div at bounding box center [616, 213] width 554 height 10
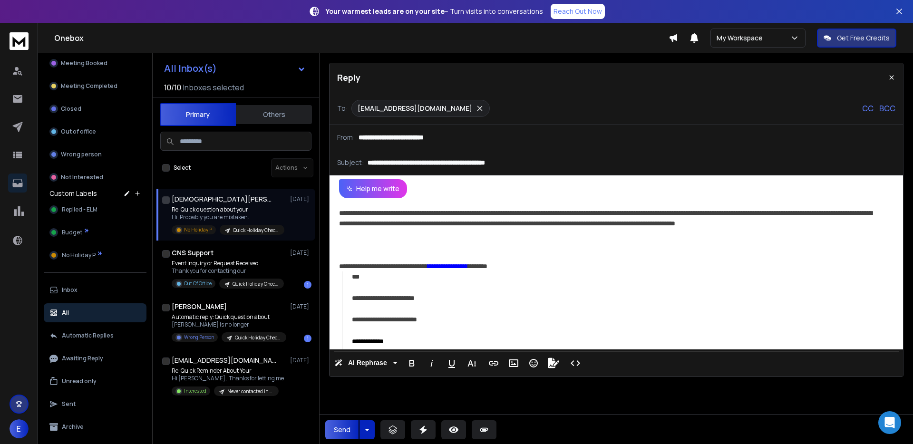
click at [368, 215] on div "**********" at bounding box center [611, 224] width 544 height 32
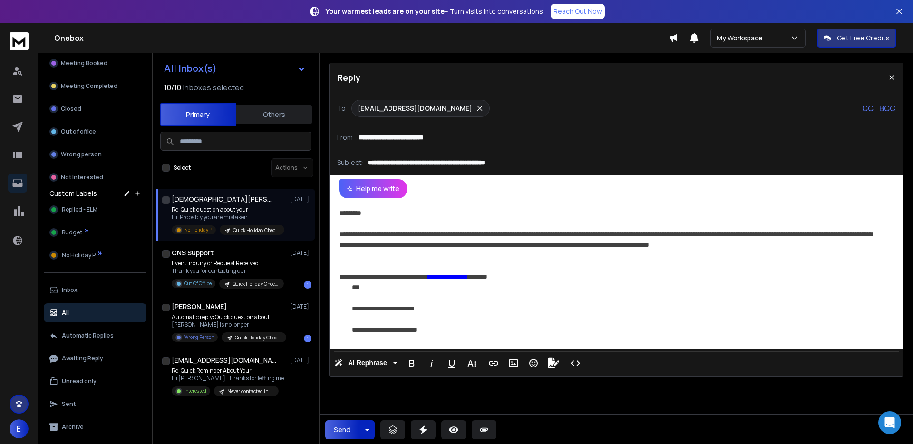
click at [762, 233] on div "**********" at bounding box center [611, 239] width 544 height 21
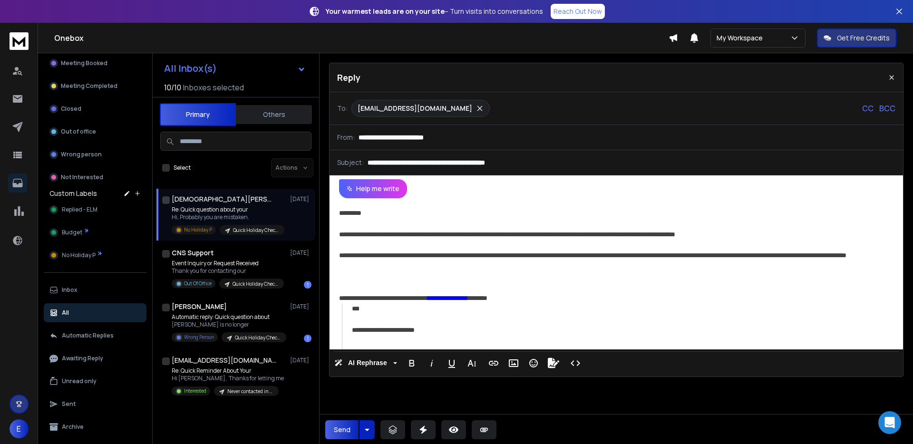
click at [768, 257] on div "**********" at bounding box center [611, 260] width 544 height 21
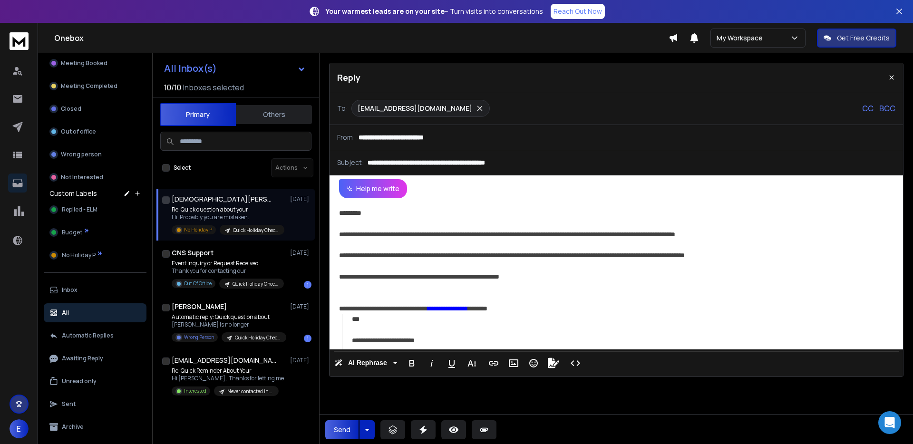
click at [519, 275] on div "**********" at bounding box center [611, 276] width 544 height 10
click at [347, 425] on button "Send" at bounding box center [341, 429] width 33 height 19
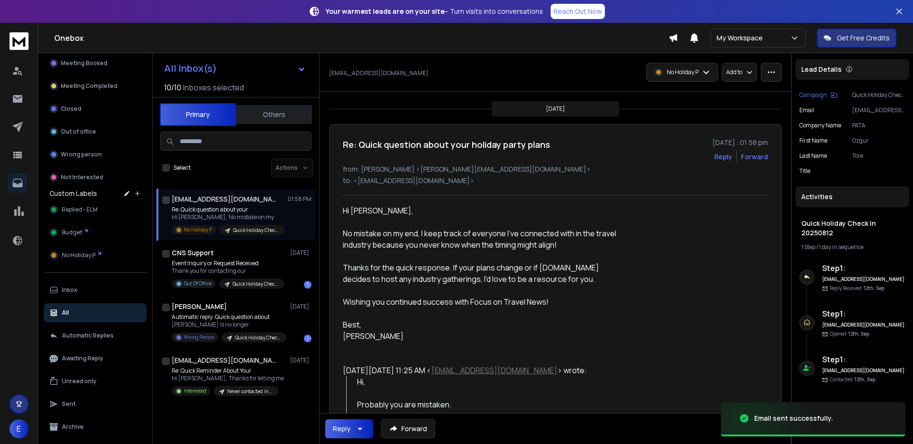
click at [775, 71] on icon "button" at bounding box center [771, 72] width 9 height 9
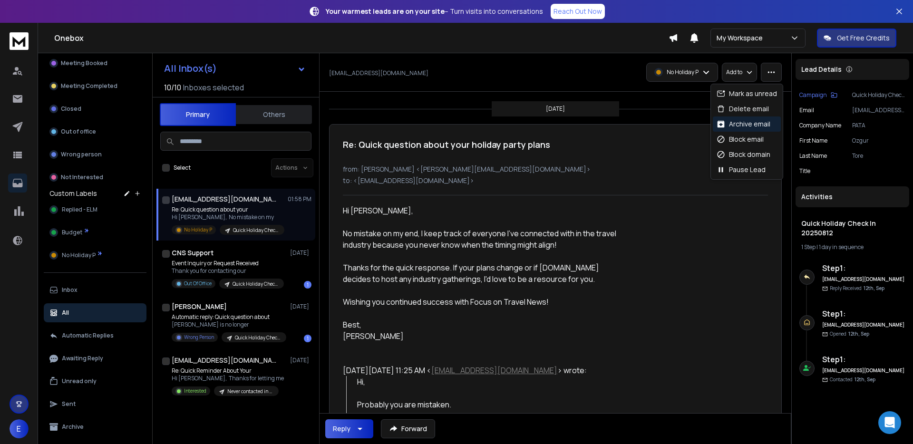
click at [762, 126] on div "Archive email" at bounding box center [743, 124] width 54 height 10
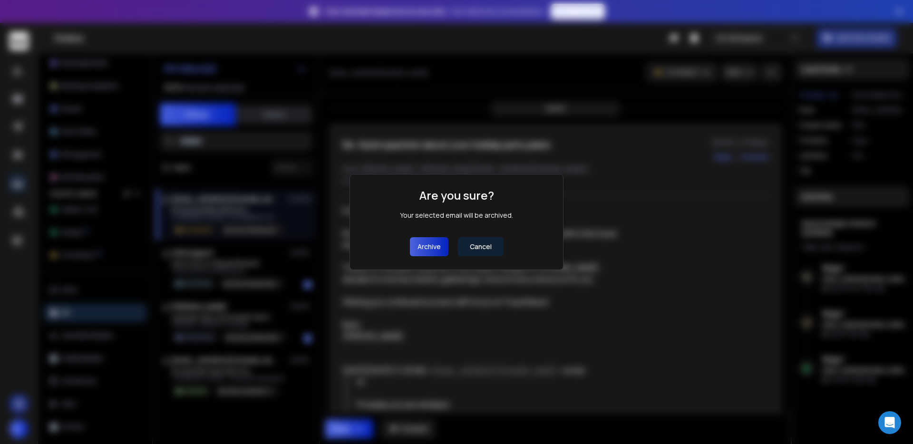
click at [411, 250] on button "archive" at bounding box center [429, 246] width 39 height 19
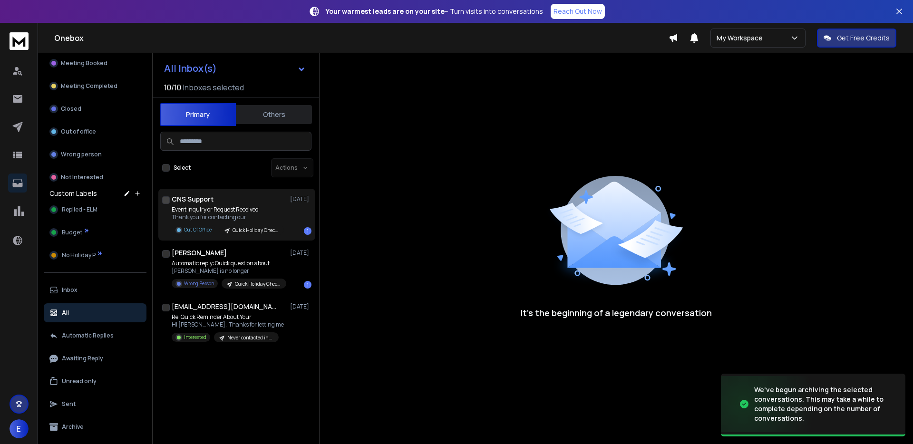
click at [233, 199] on div "CNS Support [DATE]" at bounding box center [242, 199] width 140 height 10
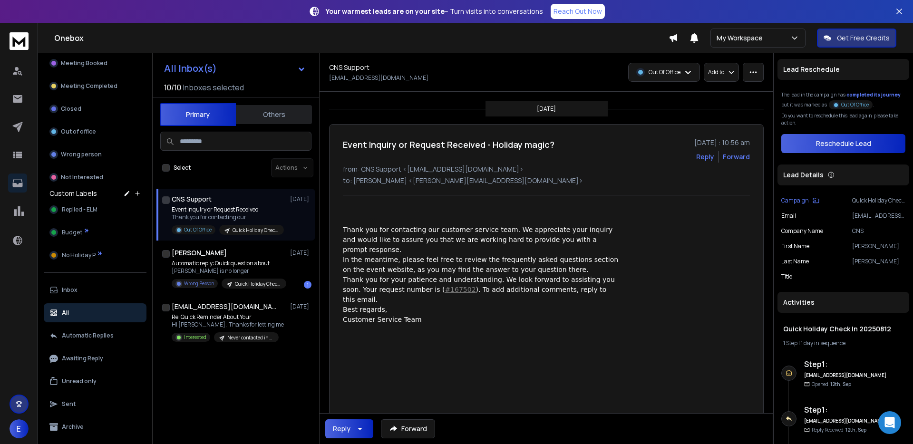
click at [746, 78] on button "button" at bounding box center [753, 72] width 21 height 19
click at [739, 126] on div "Archive email" at bounding box center [726, 124] width 54 height 10
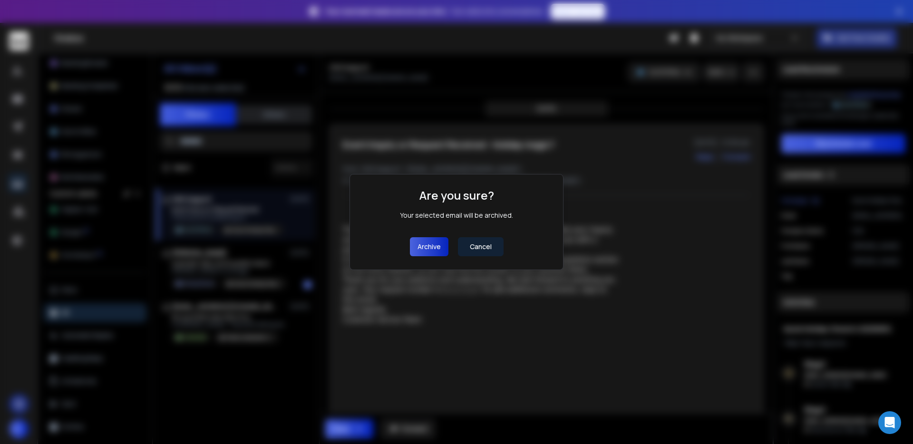
click at [425, 249] on p "archive" at bounding box center [428, 247] width 23 height 10
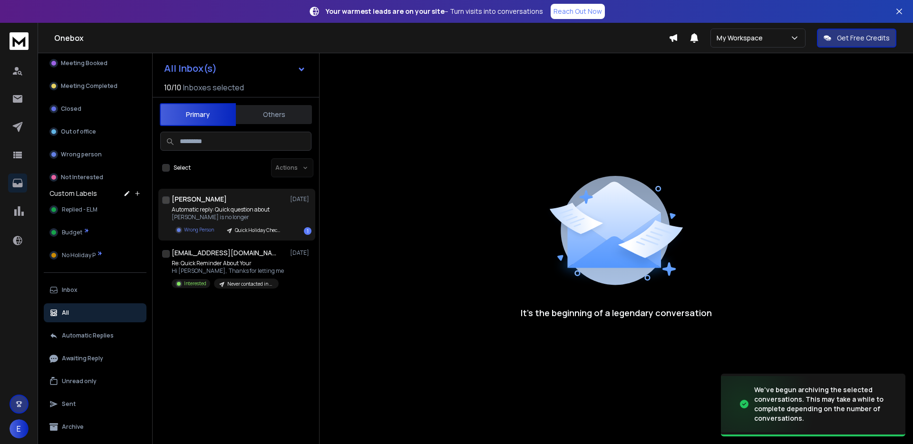
click at [249, 215] on p "[PERSON_NAME] is no longer" at bounding box center [229, 217] width 114 height 8
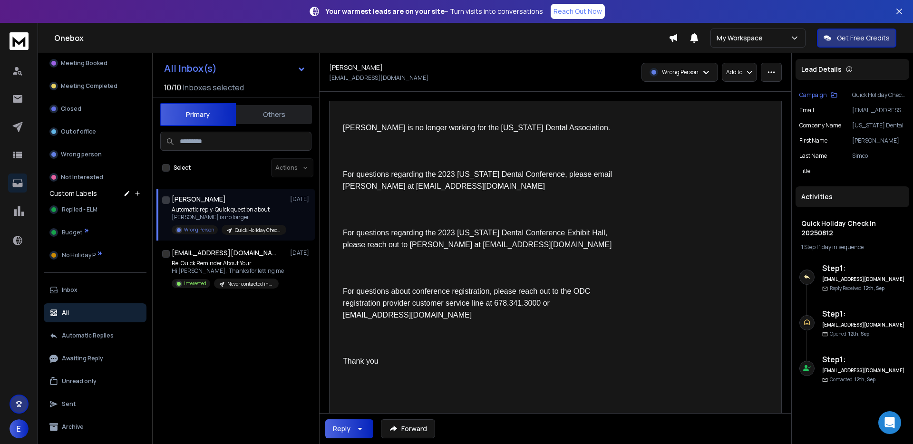
scroll to position [104, 0]
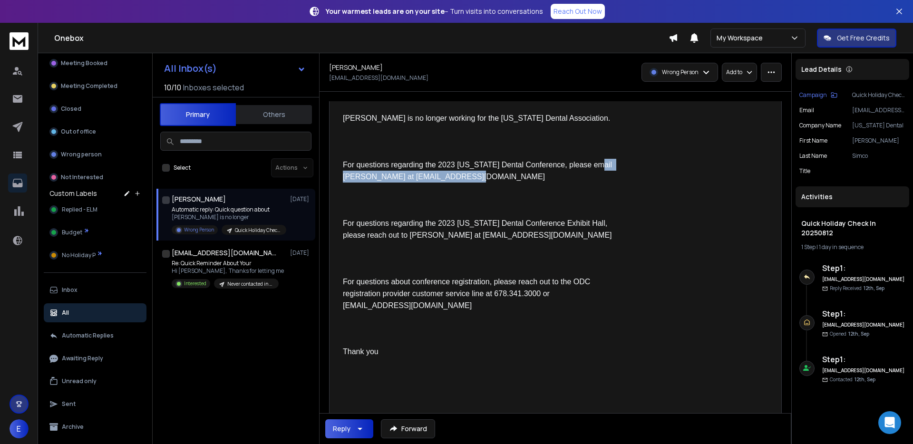
drag, startPoint x: 598, startPoint y: 164, endPoint x: 595, endPoint y: 173, distance: 9.3
click at [595, 173] on p "For questions regarding the 2023 [US_STATE] Dental Conference, please email [PE…" at bounding box center [482, 171] width 278 height 24
copy span "[PERSON_NAME] at [EMAIL_ADDRESS][DOMAIN_NAME]"
click at [860, 126] on p "[US_STATE] Dental" at bounding box center [878, 126] width 53 height 8
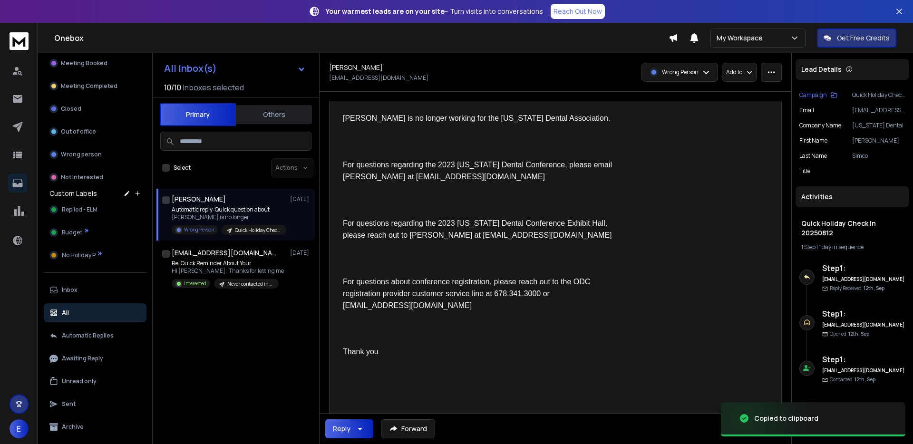
click at [770, 75] on icon "button" at bounding box center [771, 72] width 9 height 9
click at [766, 80] on button "button" at bounding box center [771, 72] width 21 height 19
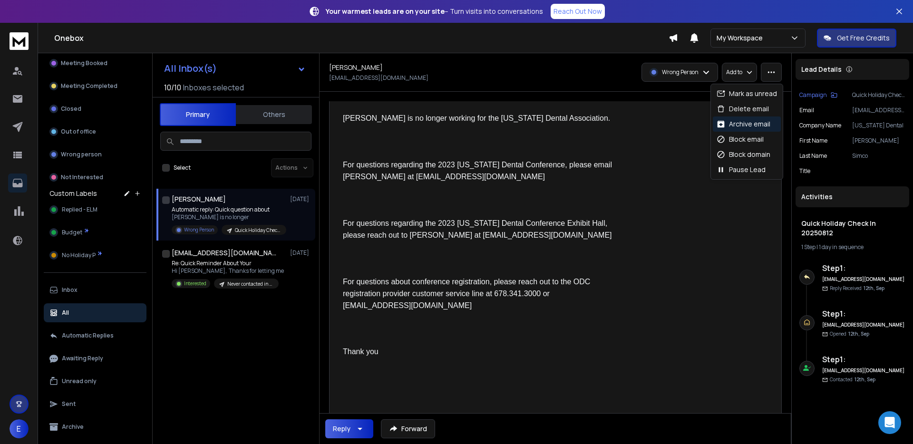
click at [757, 126] on div "Archive email" at bounding box center [743, 124] width 54 height 10
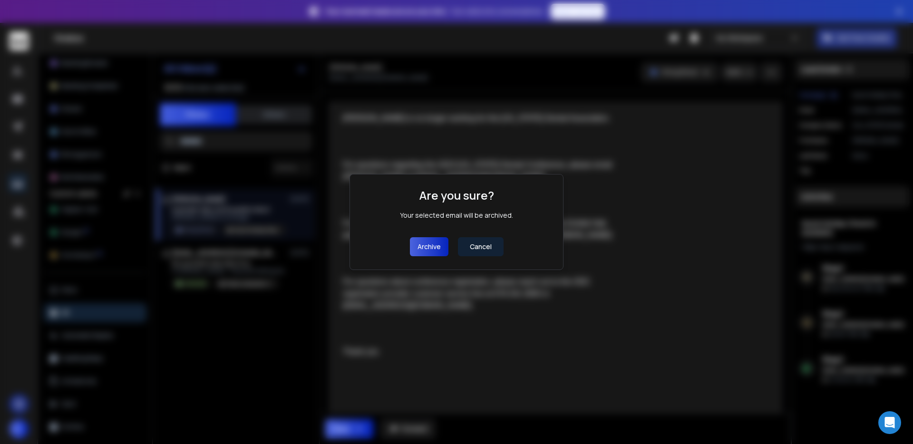
click at [422, 249] on p "archive" at bounding box center [428, 247] width 23 height 10
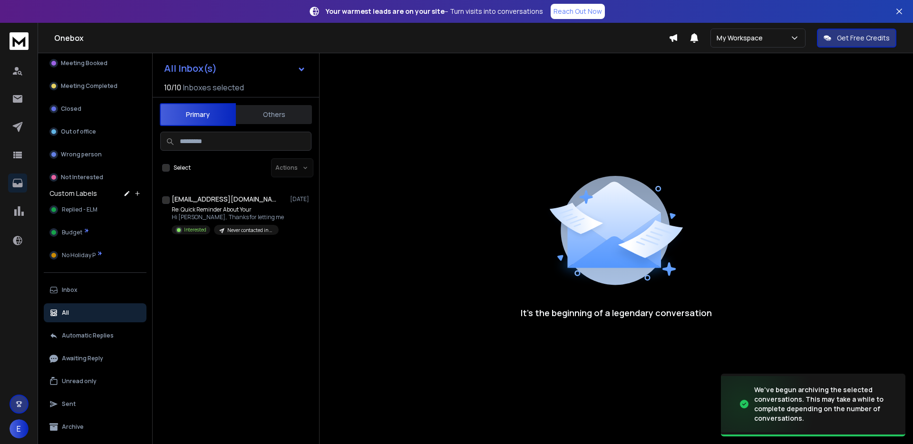
scroll to position [0, 0]
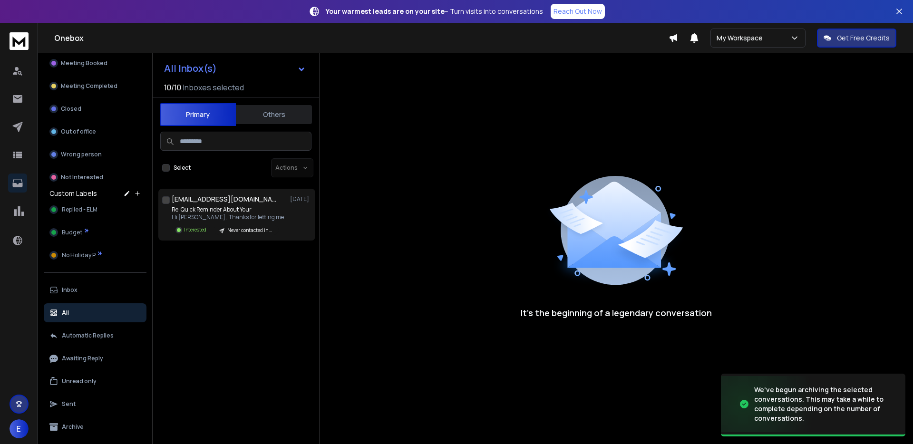
click at [242, 202] on div "[EMAIL_ADDRESS][DOMAIN_NAME] [DATE]" at bounding box center [242, 199] width 140 height 10
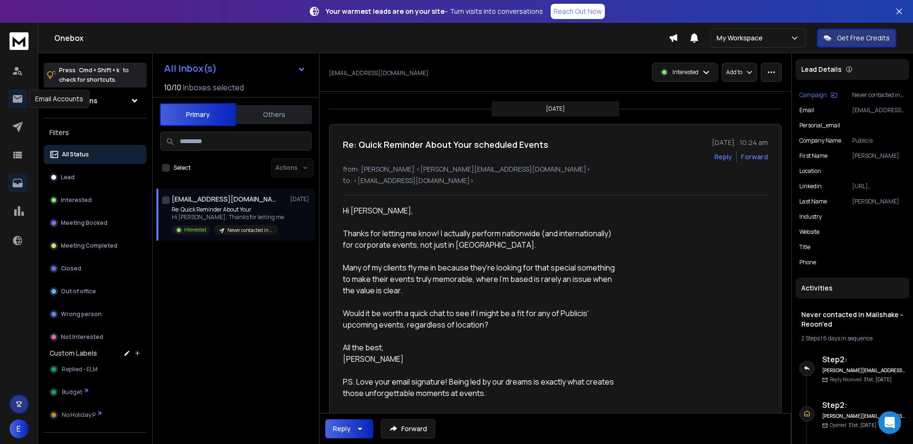
click at [20, 96] on icon at bounding box center [18, 99] width 10 height 8
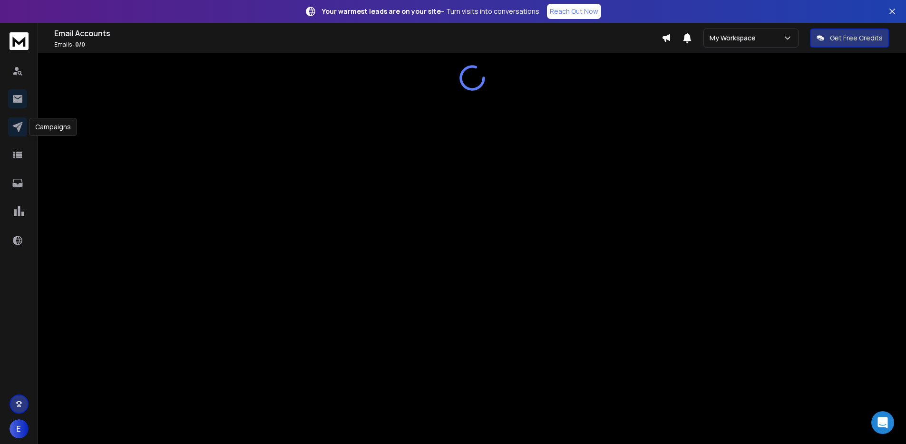
click at [21, 128] on icon at bounding box center [17, 126] width 11 height 11
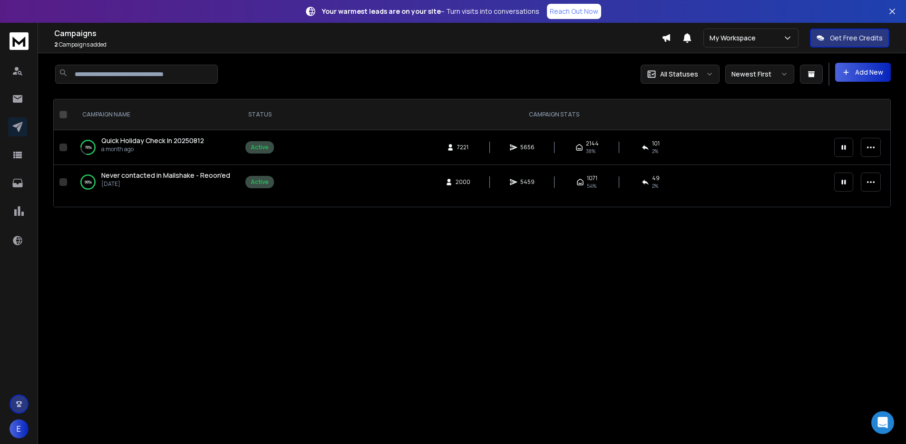
click at [188, 174] on span "Never contacted in Mailshake - Reoon'ed" at bounding box center [165, 175] width 129 height 9
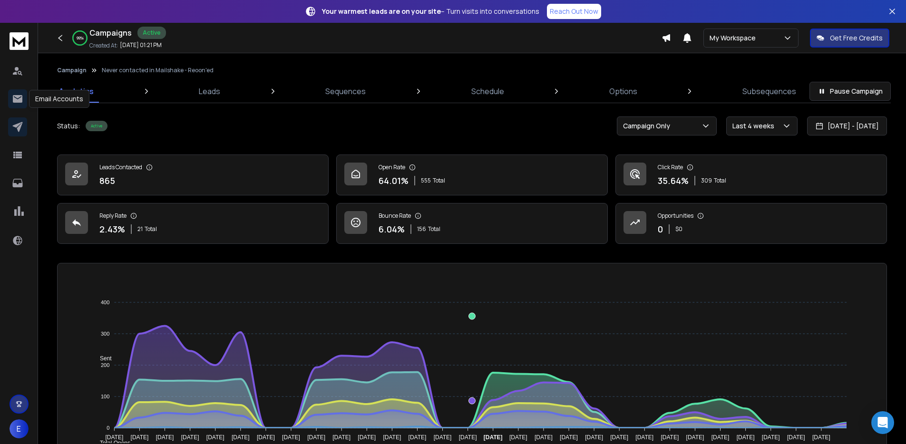
click at [17, 99] on icon at bounding box center [17, 98] width 11 height 11
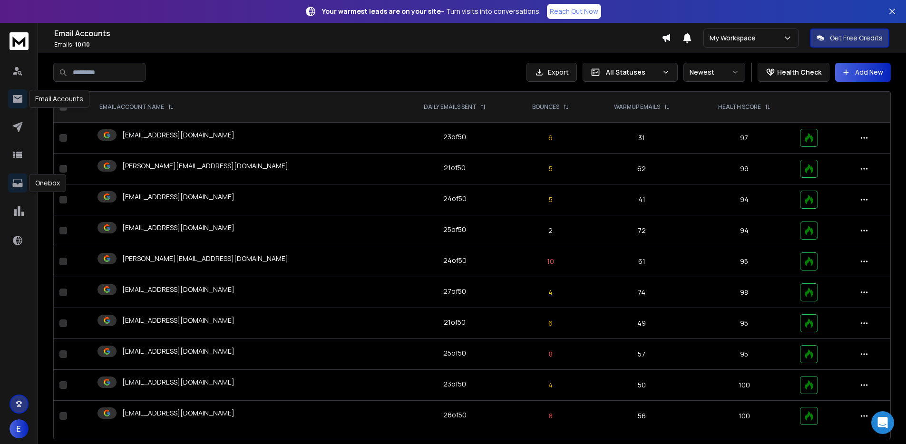
click at [12, 187] on icon at bounding box center [17, 182] width 11 height 11
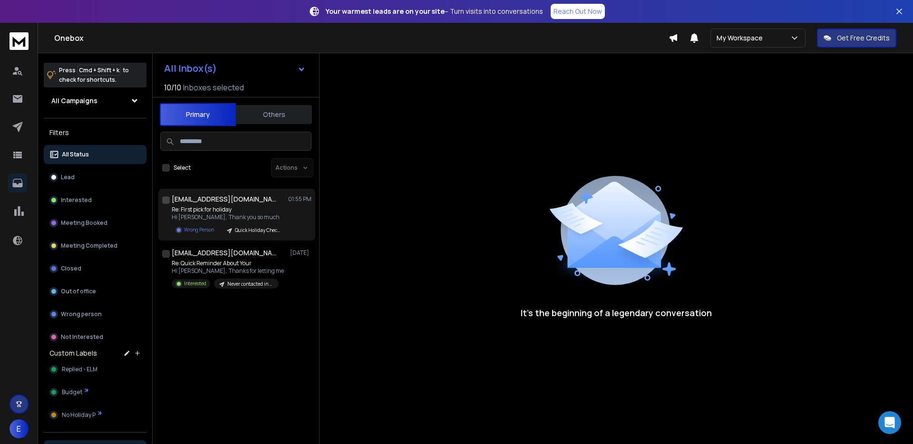
click at [243, 204] on div "[EMAIL_ADDRESS][DOMAIN_NAME] 01:55 PM Re: First pick for holiday Hi [PERSON_NAM…" at bounding box center [242, 214] width 140 height 40
